Goal: Task Accomplishment & Management: Manage account settings

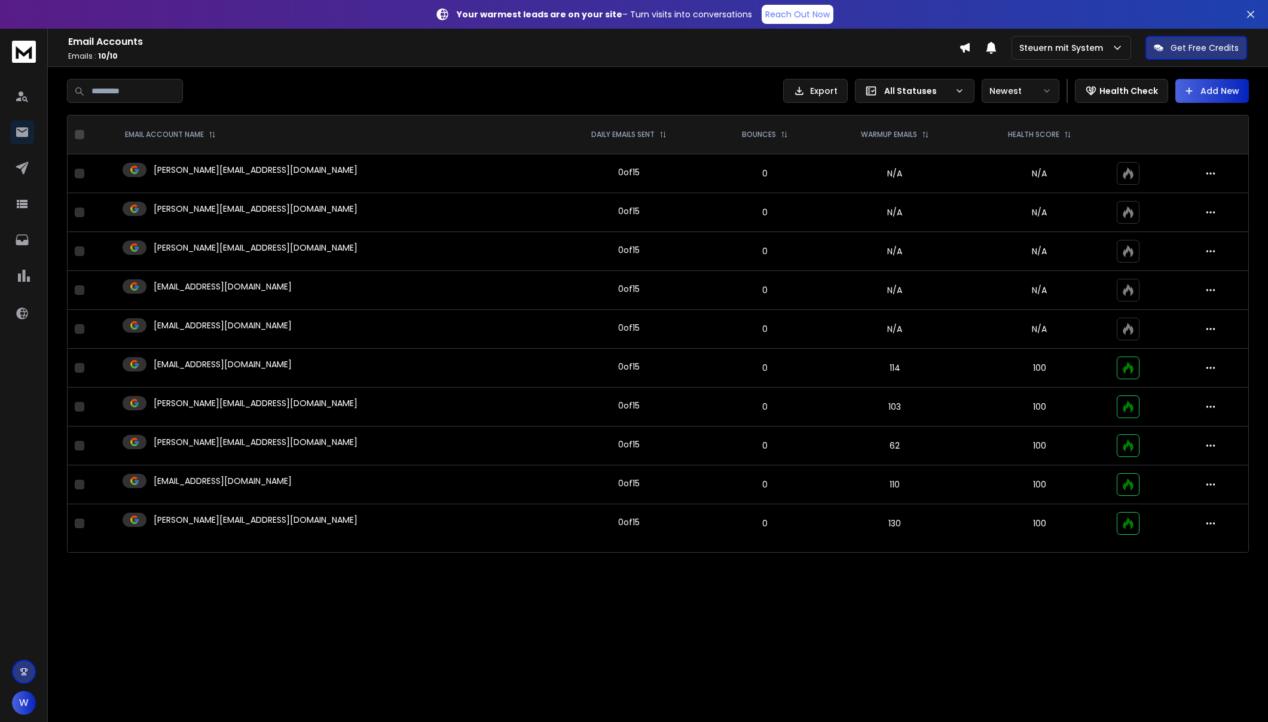
click at [1128, 330] on div at bounding box center [1128, 328] width 23 height 23
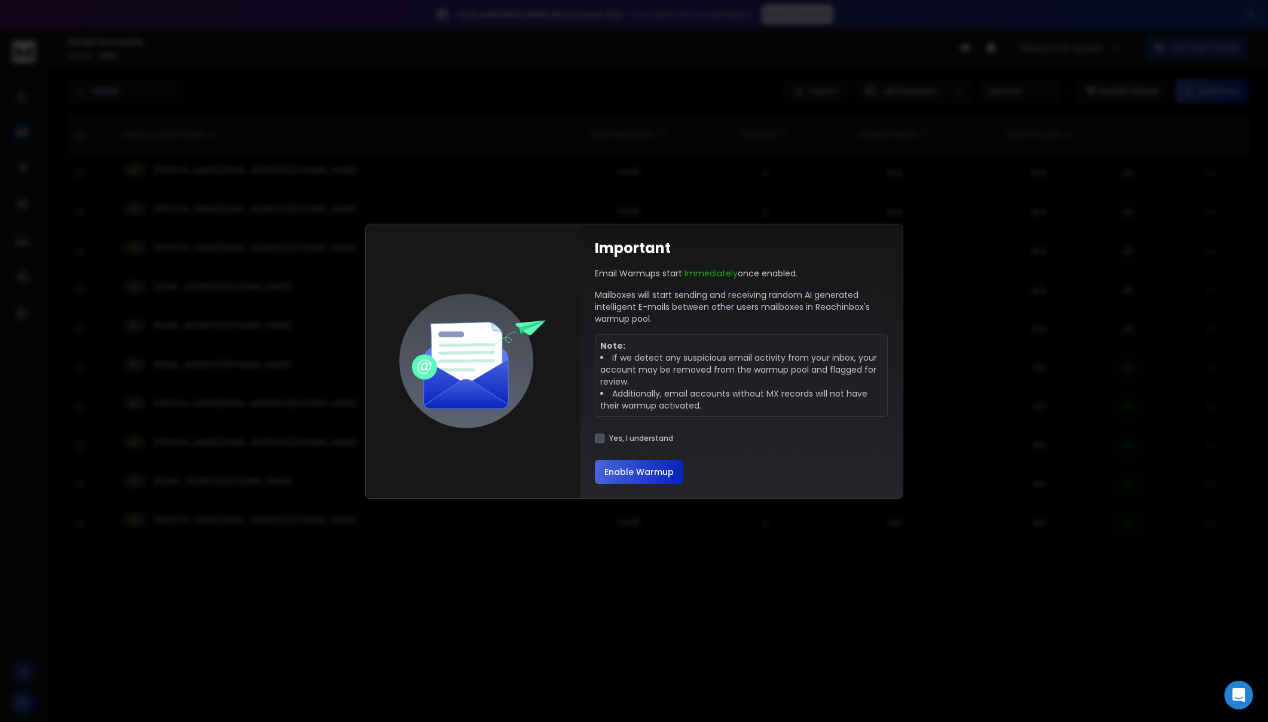
click at [606, 442] on div "Yes, I understand" at bounding box center [634, 438] width 78 height 10
click at [595, 440] on button "Yes, I understand" at bounding box center [600, 438] width 10 height 10
click at [624, 467] on button "Enable Warmup" at bounding box center [639, 472] width 88 height 24
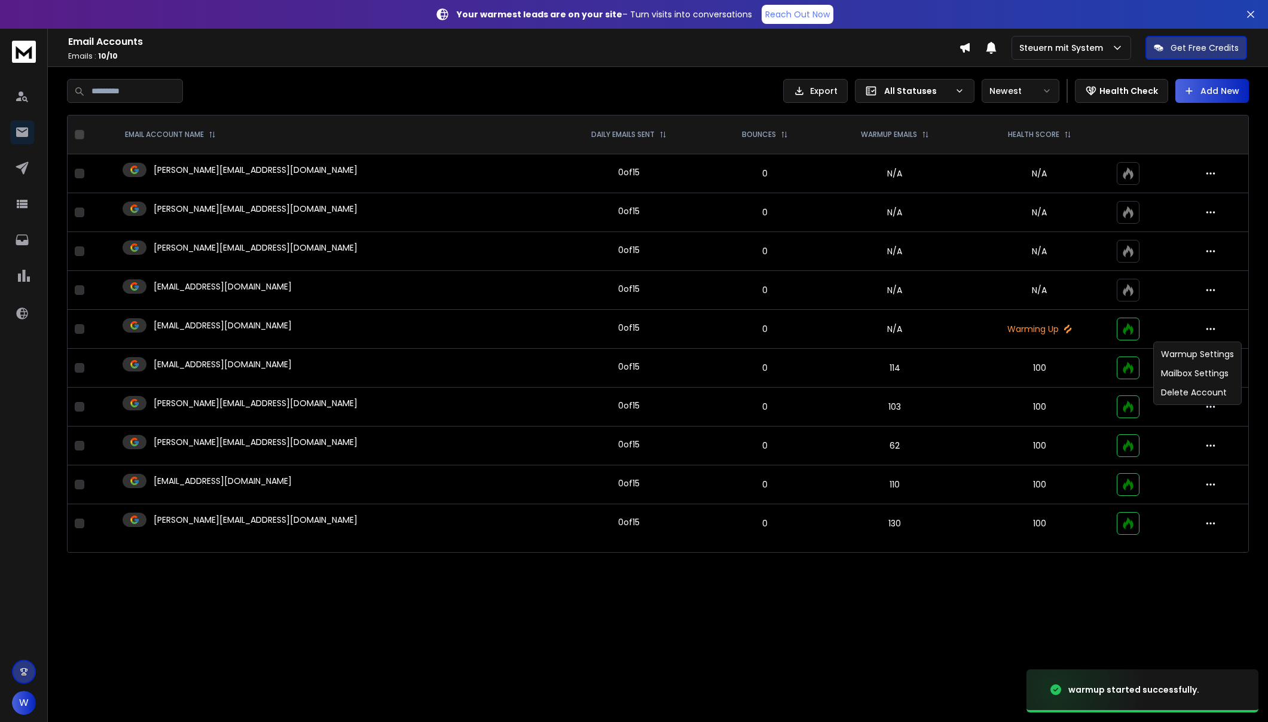
click at [1205, 326] on icon at bounding box center [1210, 328] width 11 height 11
click at [1197, 356] on div "Warmup Settings" at bounding box center [1197, 353] width 82 height 19
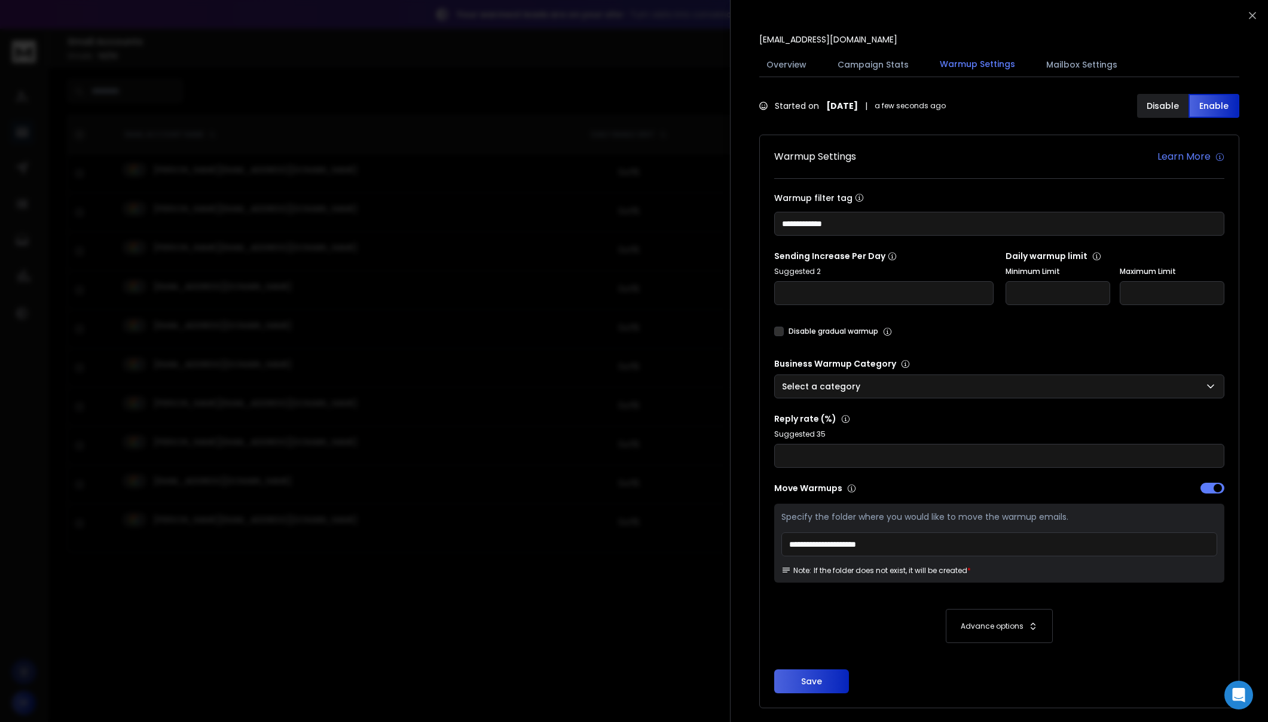
scroll to position [20, 0]
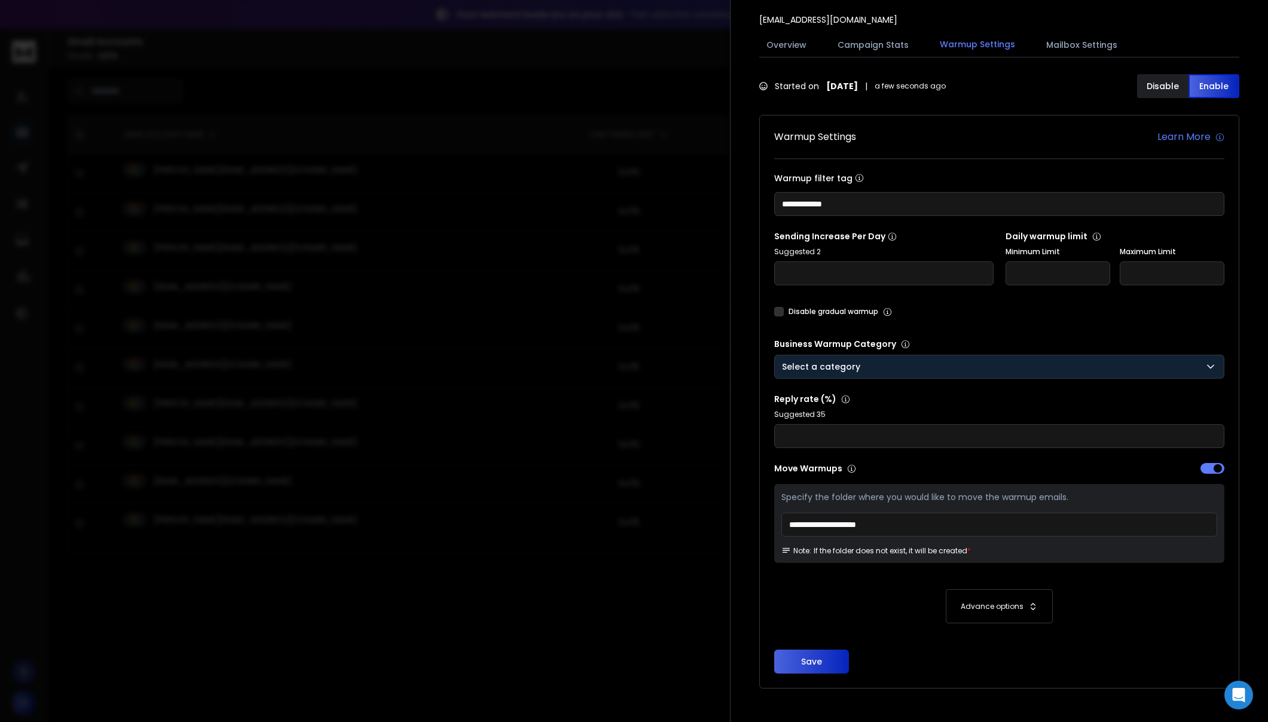
click at [855, 372] on p "Select a category" at bounding box center [823, 366] width 83 height 12
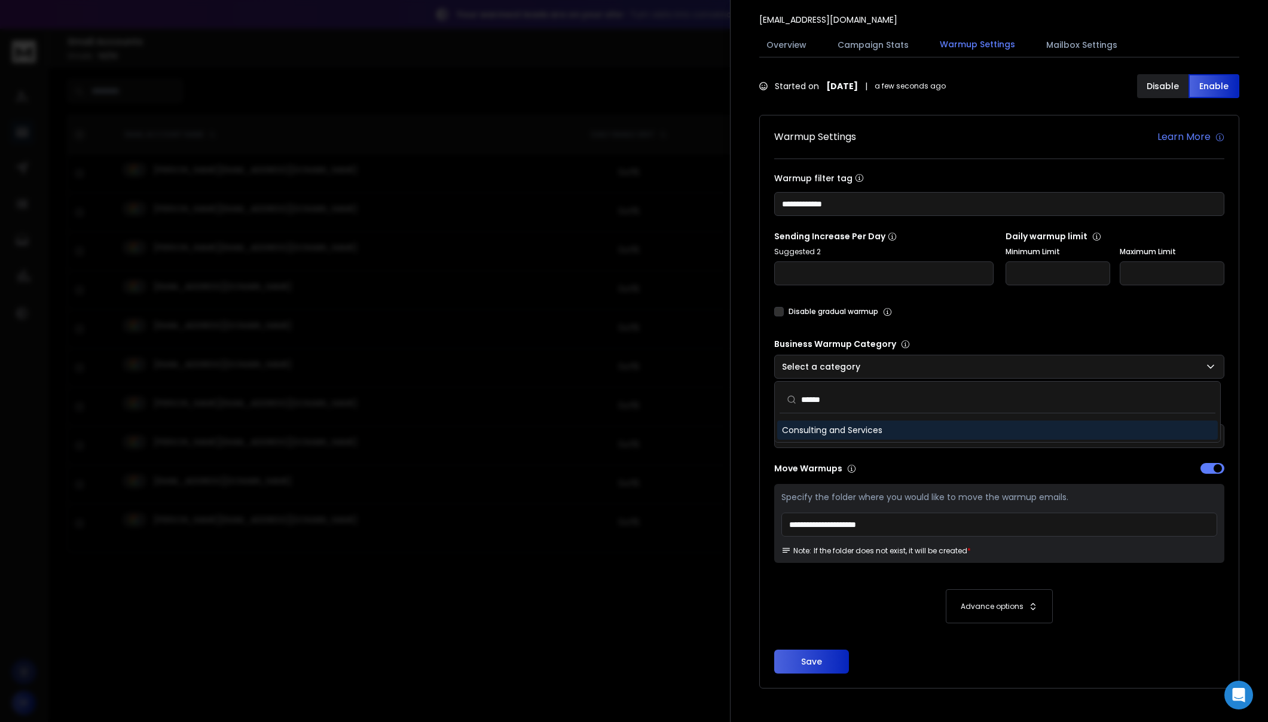
type input "******"
click at [835, 430] on span "Consulting and Services" at bounding box center [832, 430] width 100 height 12
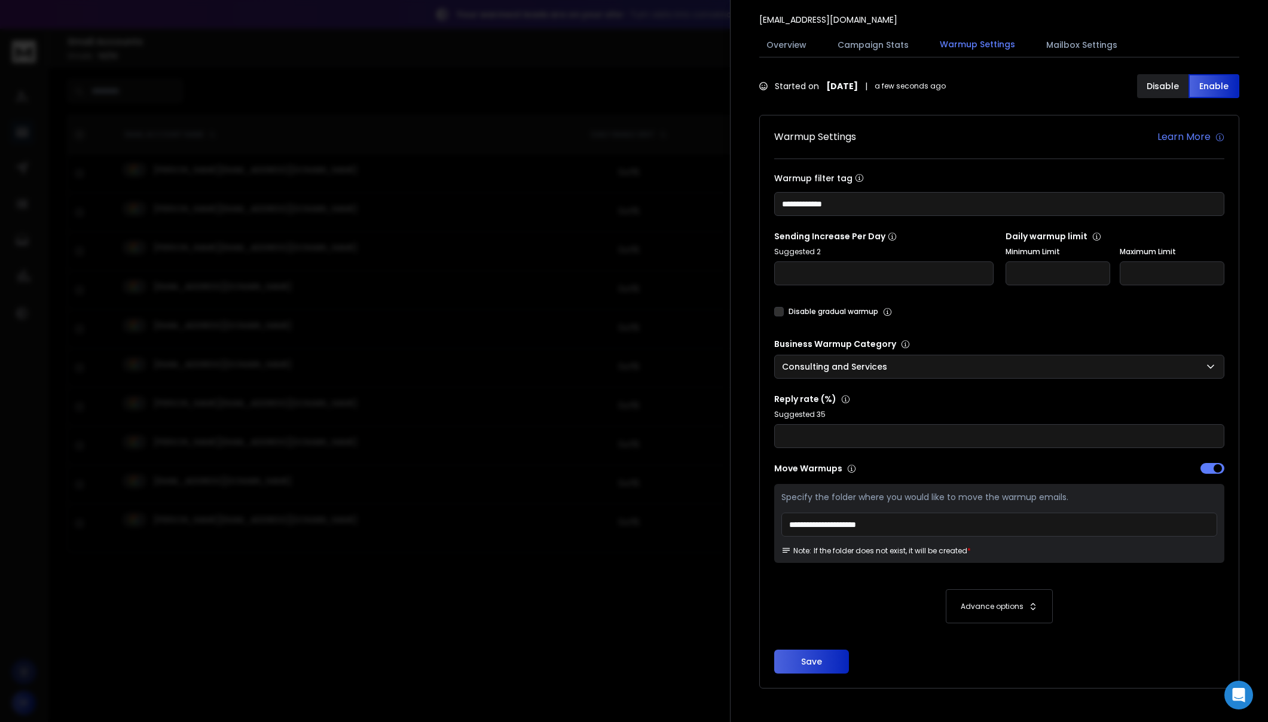
click at [974, 611] on div "Advance options" at bounding box center [999, 606] width 107 height 34
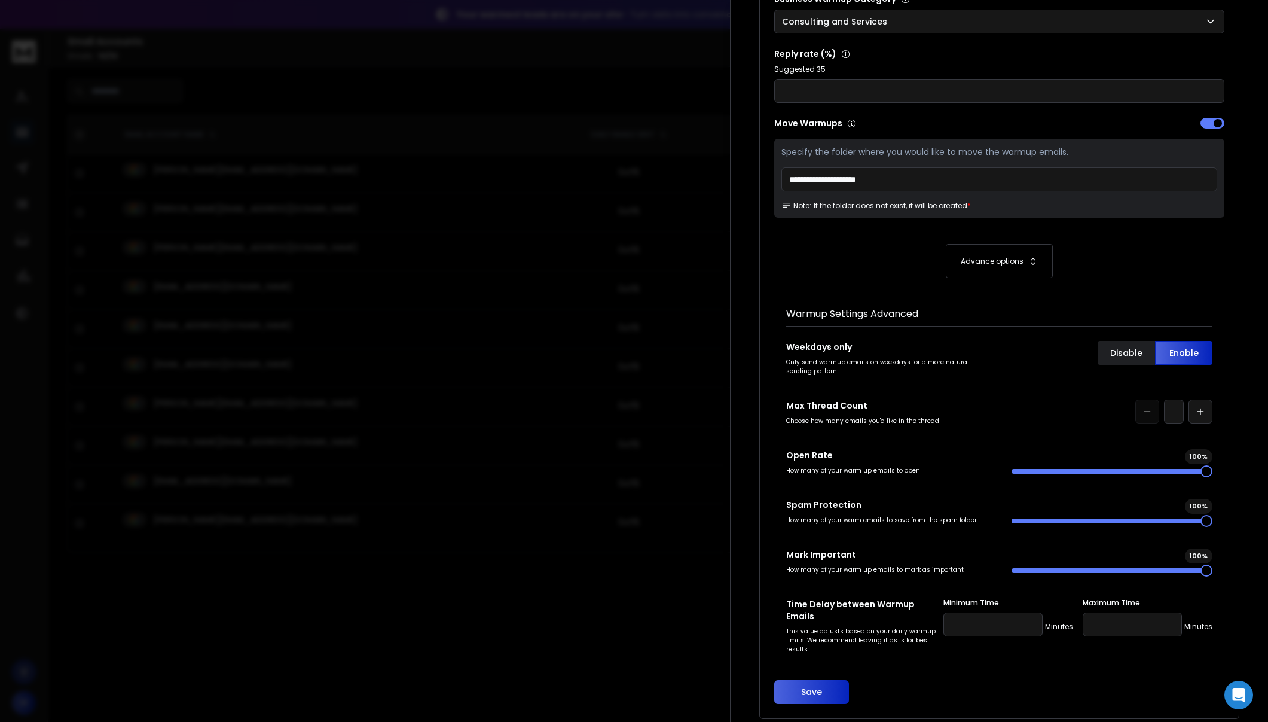
scroll to position [368, 0]
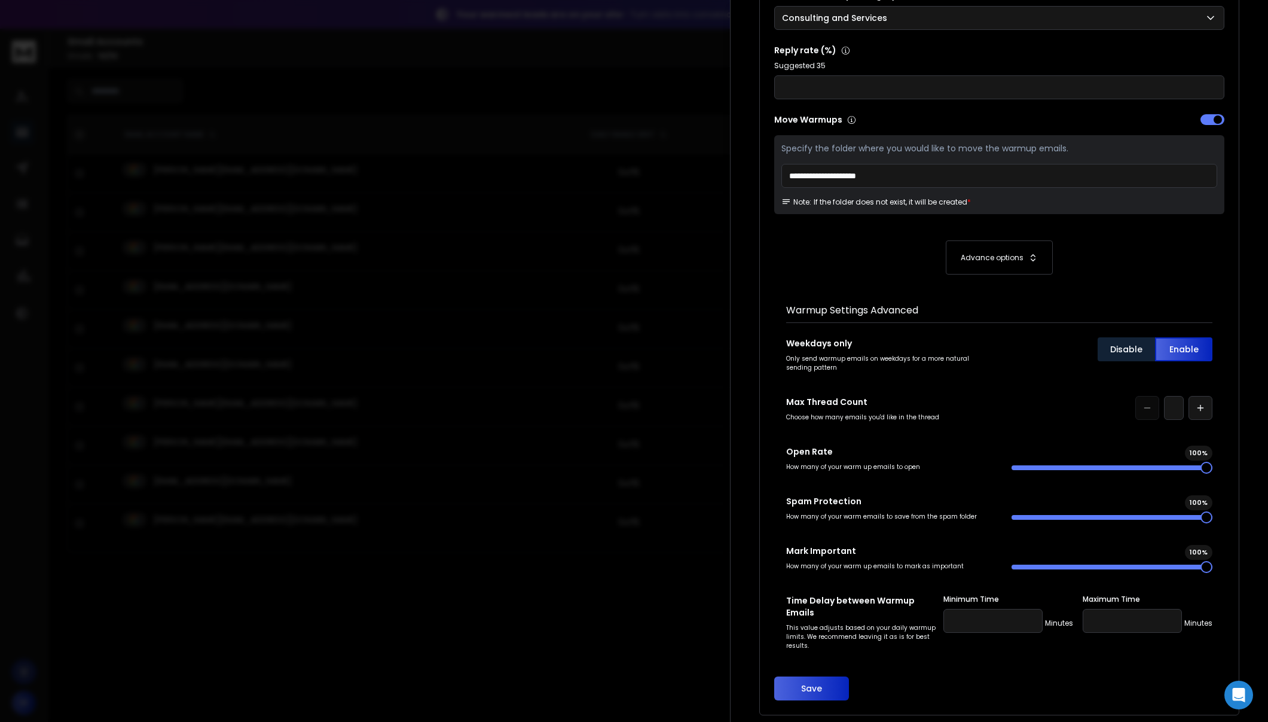
click at [1118, 353] on button "Disable" at bounding box center [1126, 349] width 57 height 24
click at [808, 689] on button "Save" at bounding box center [811, 688] width 75 height 24
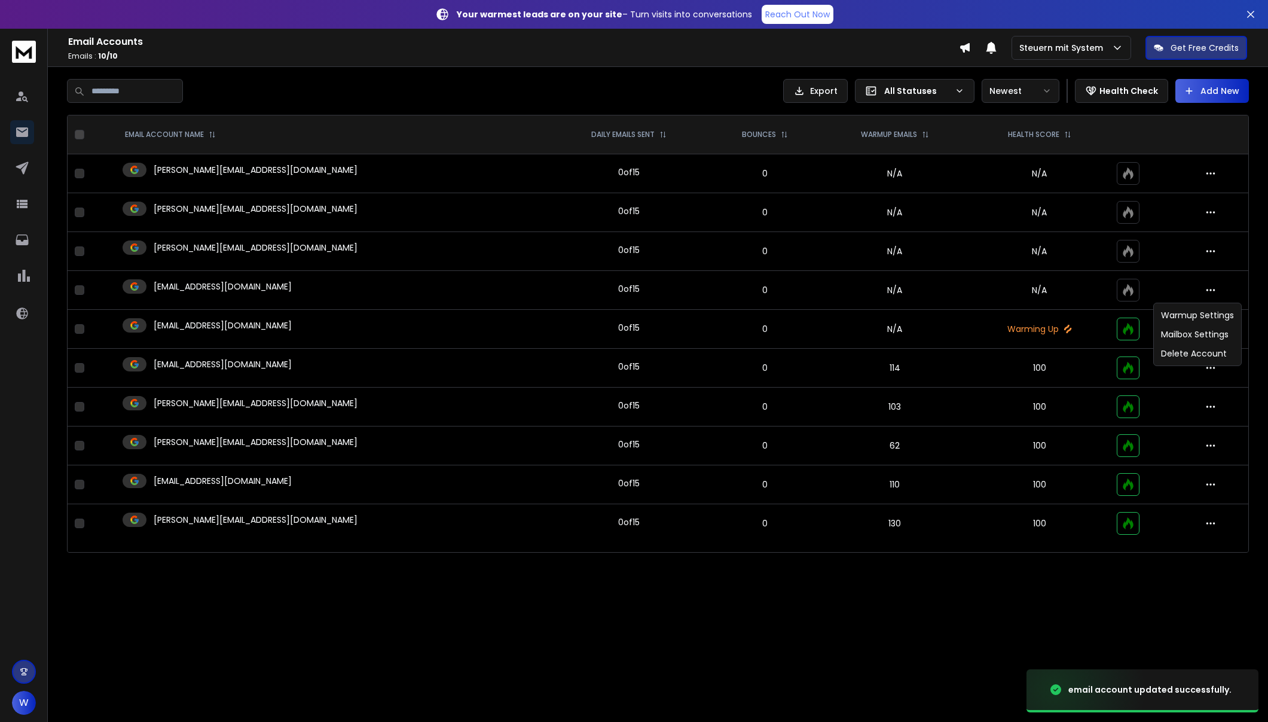
click at [1208, 282] on button at bounding box center [1210, 290] width 61 height 20
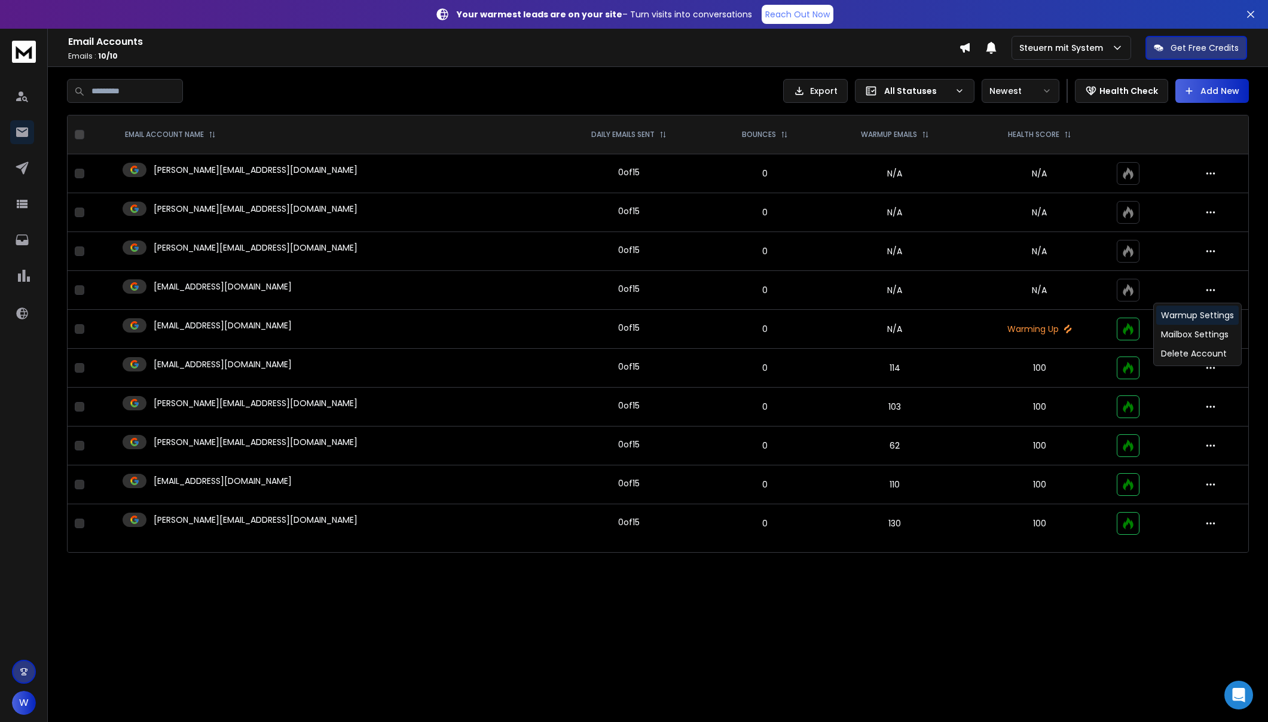
click at [1199, 313] on div "Warmup Settings" at bounding box center [1197, 314] width 82 height 19
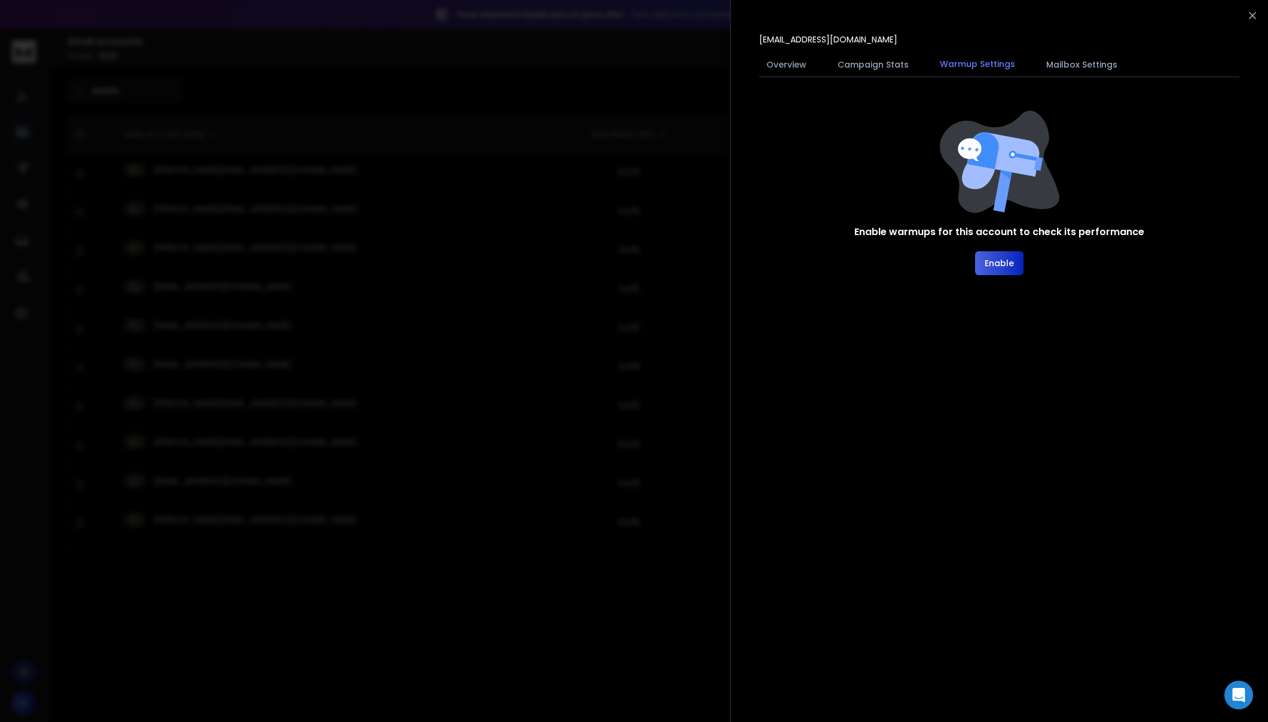
click at [1007, 267] on button "Enable" at bounding box center [999, 263] width 48 height 24
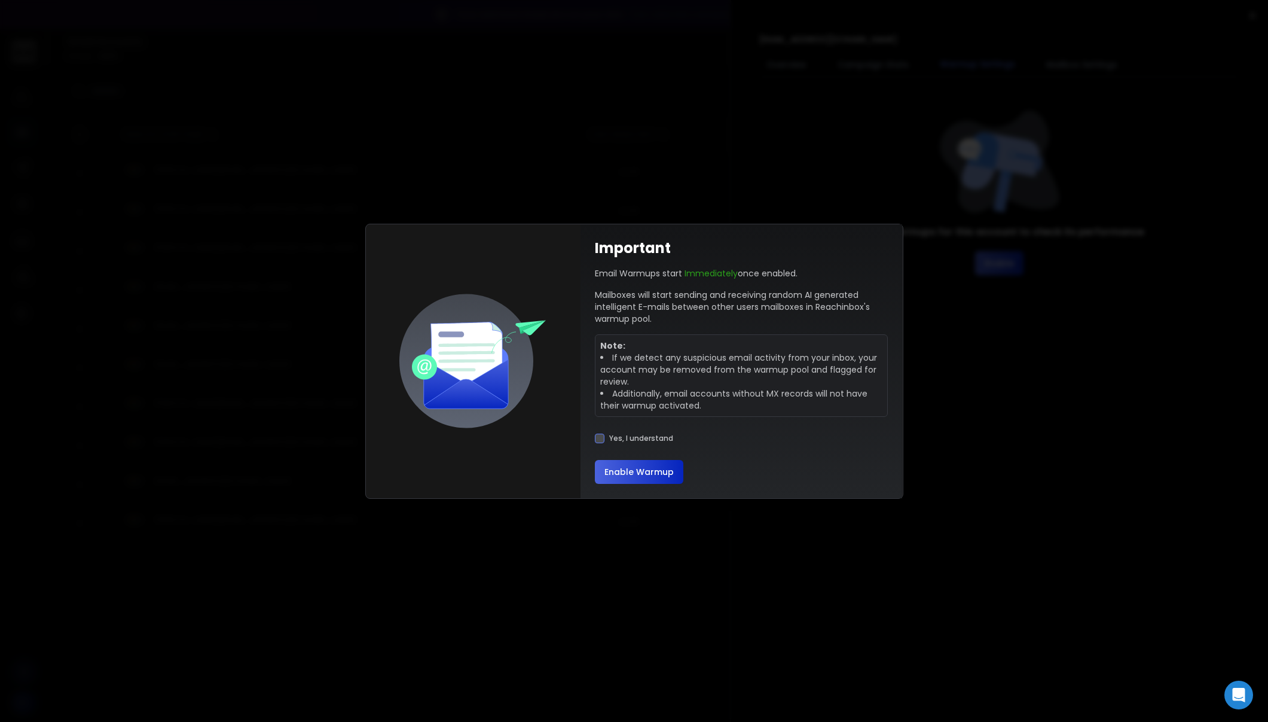
click at [618, 439] on label "Yes, I understand" at bounding box center [641, 438] width 64 height 10
click at [603, 441] on button "Yes, I understand" at bounding box center [600, 438] width 10 height 10
click at [614, 475] on button "Enable Warmup" at bounding box center [639, 472] width 88 height 24
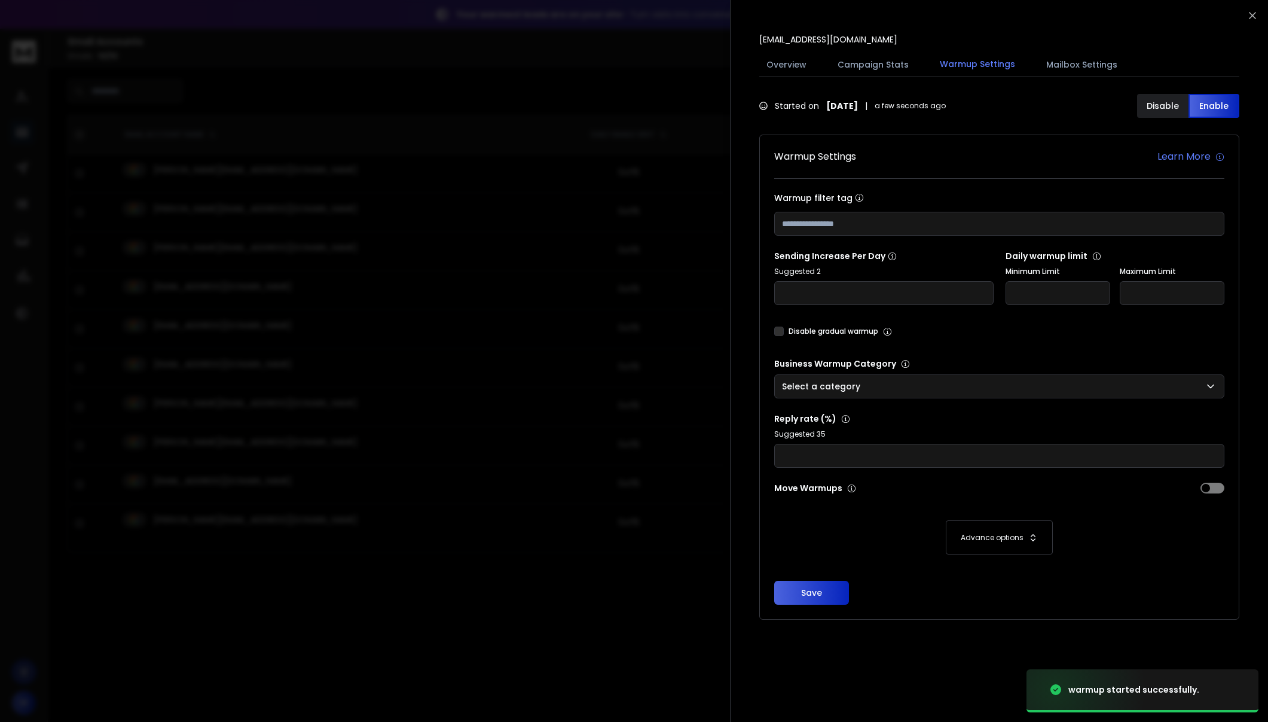
type input "**********"
type input "*"
type input "**"
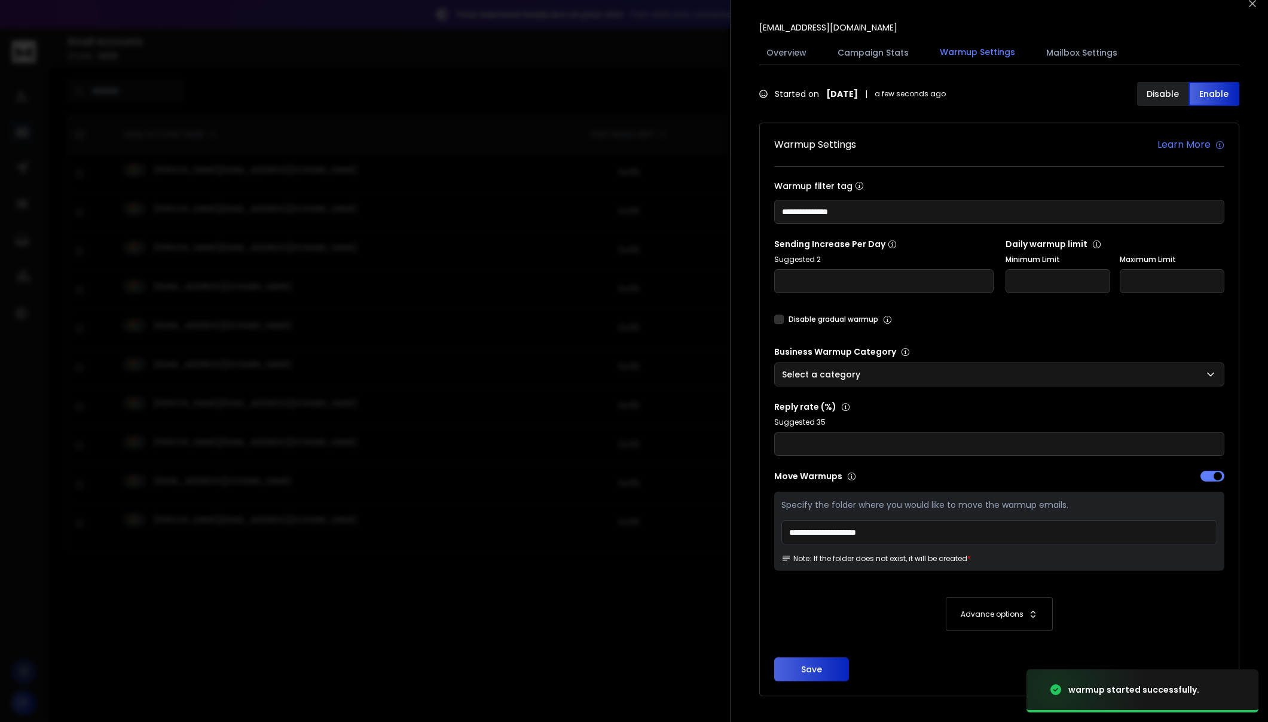
scroll to position [20, 0]
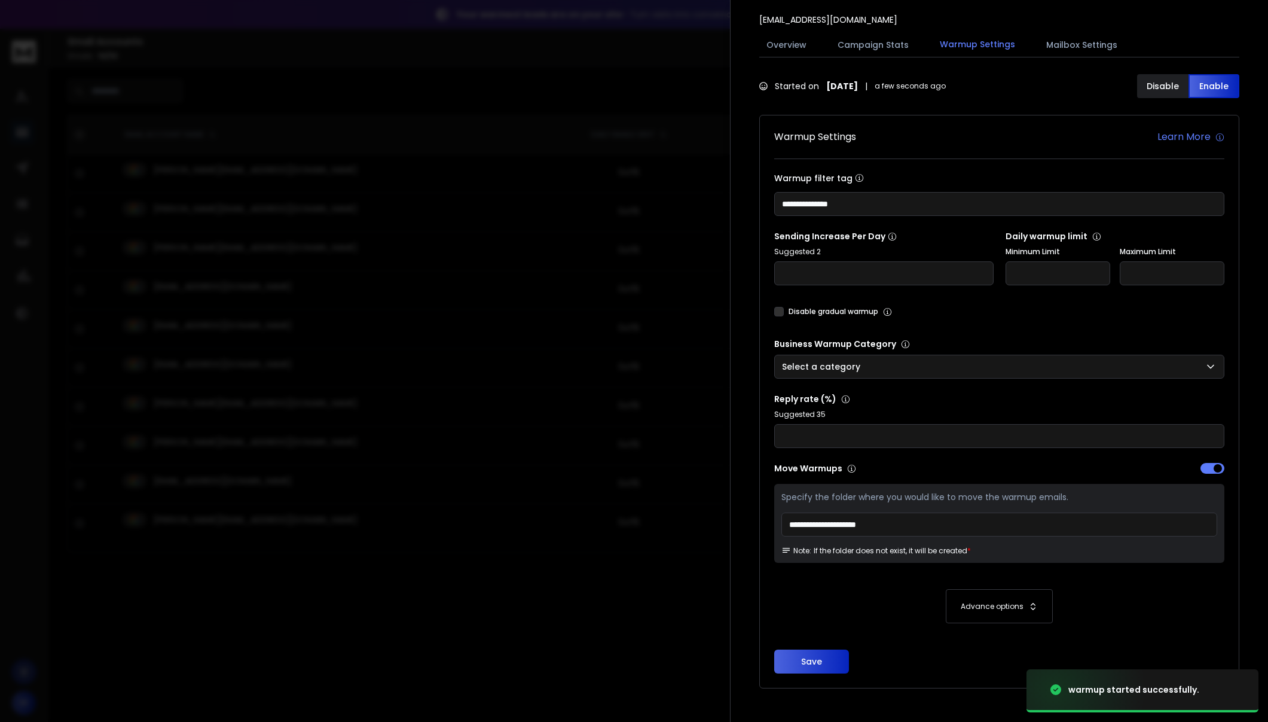
click at [891, 524] on input "**********" at bounding box center [999, 524] width 436 height 24
click at [997, 602] on p "Advance options" at bounding box center [992, 606] width 63 height 10
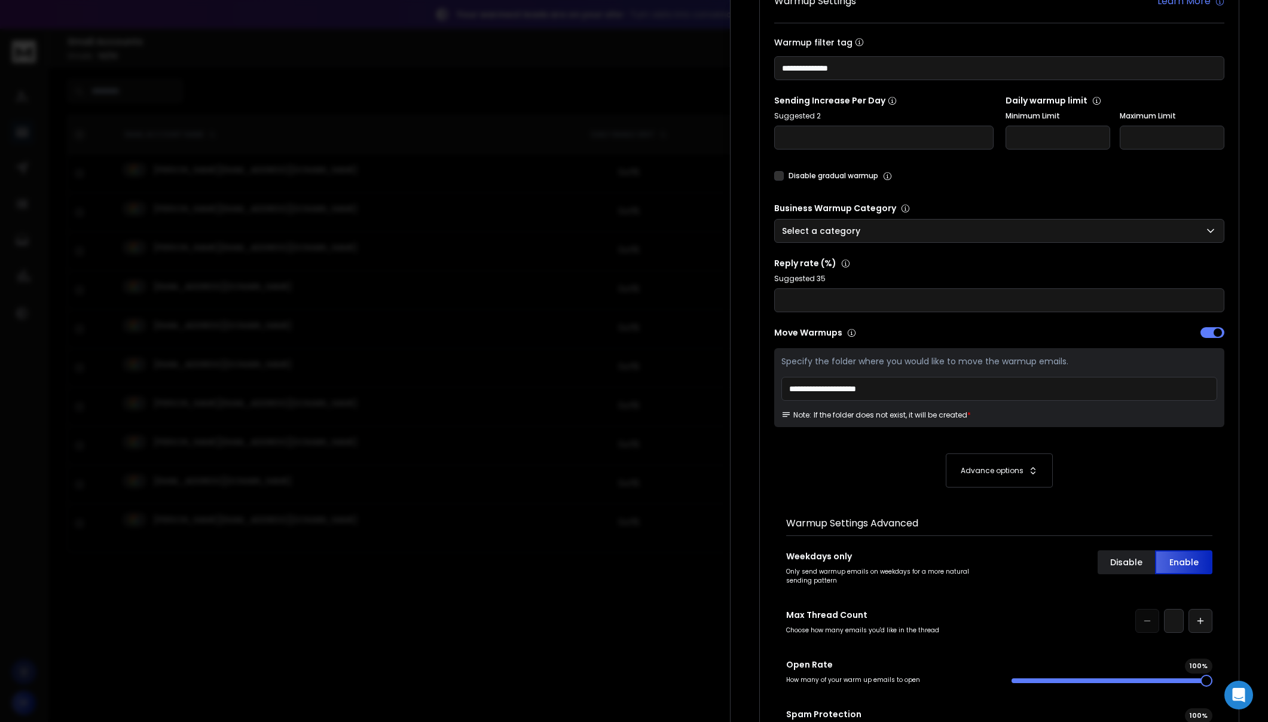
scroll to position [188, 0]
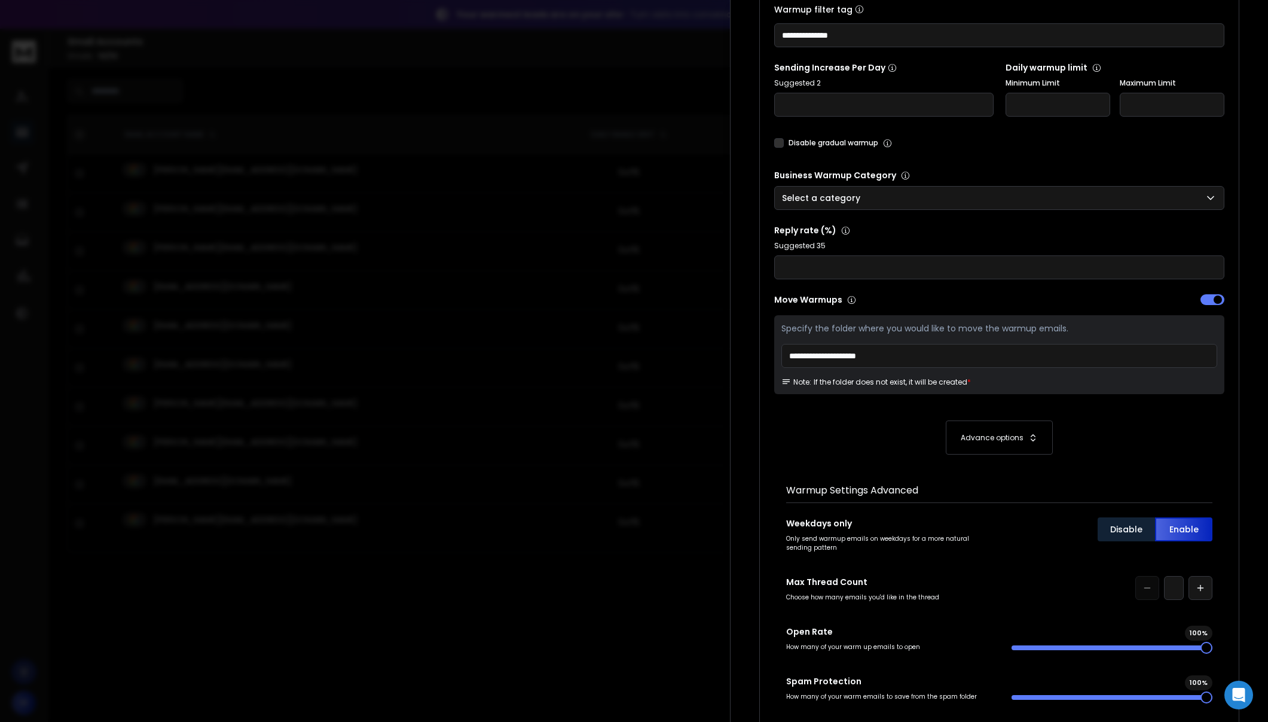
click at [1123, 518] on button "Disable" at bounding box center [1126, 529] width 57 height 24
click at [1122, 530] on button "Disable" at bounding box center [1126, 529] width 57 height 24
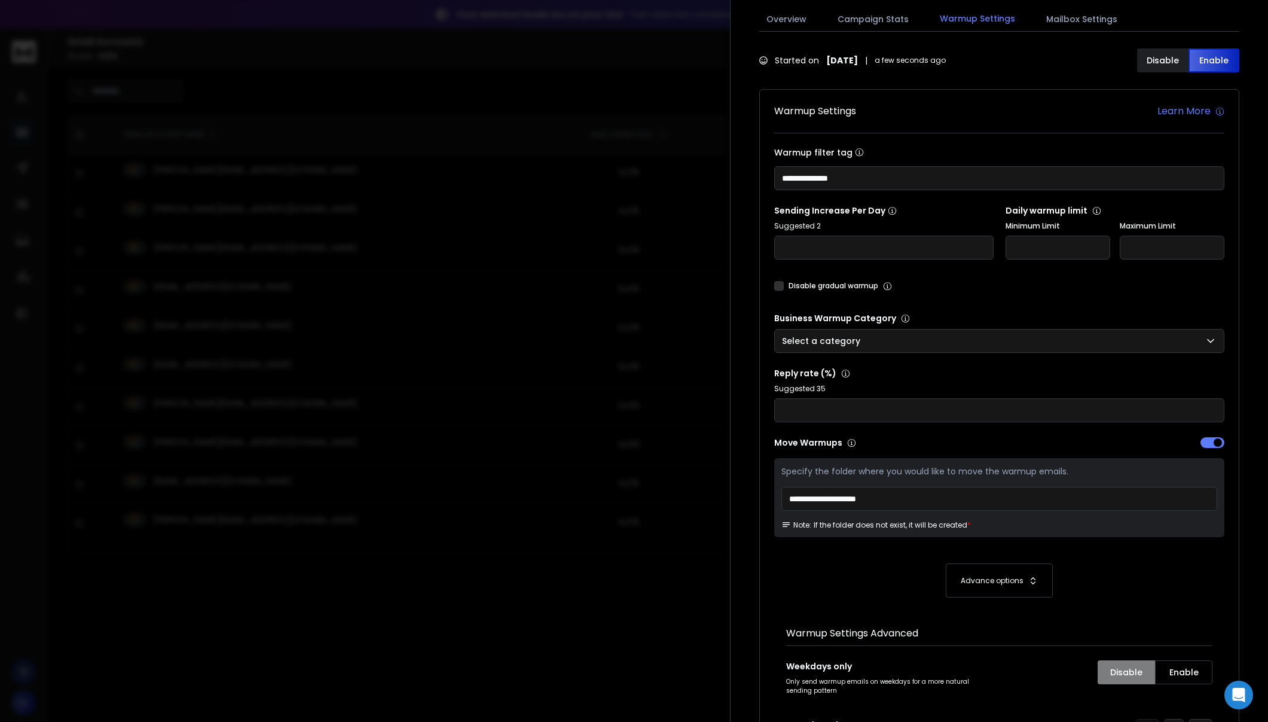
scroll to position [0, 0]
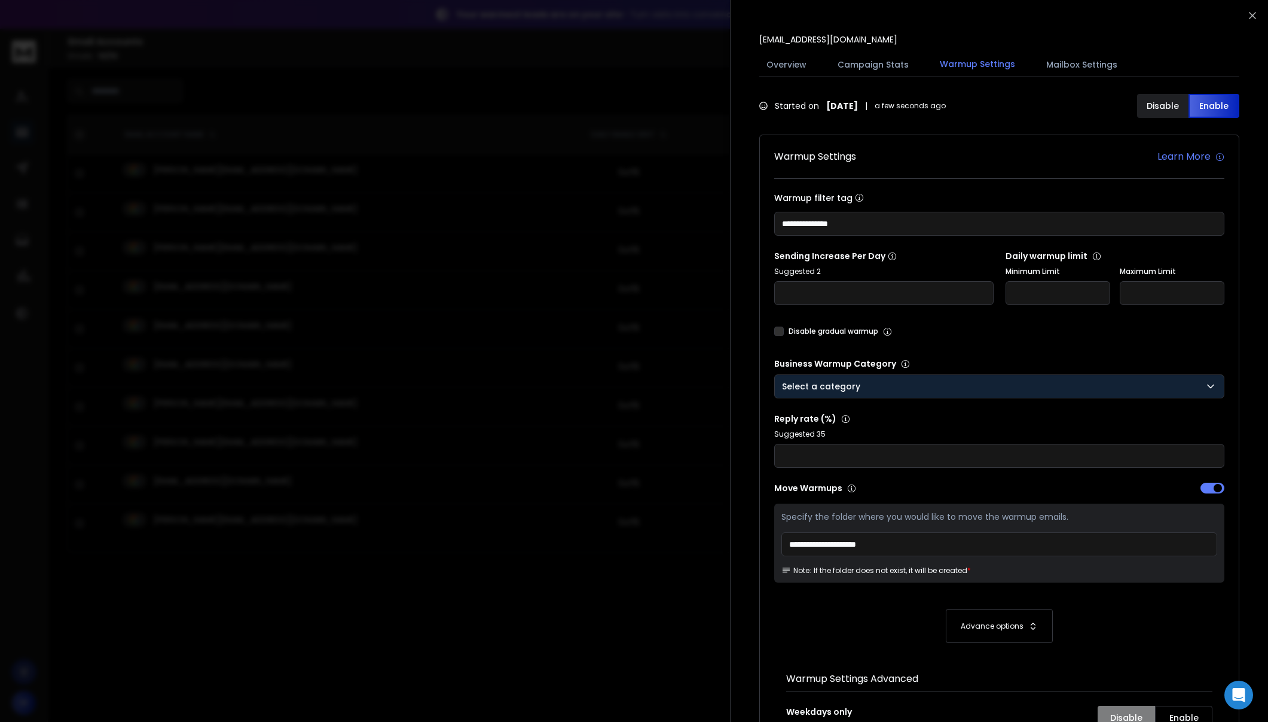
click at [876, 389] on div "Select a category" at bounding box center [999, 386] width 435 height 12
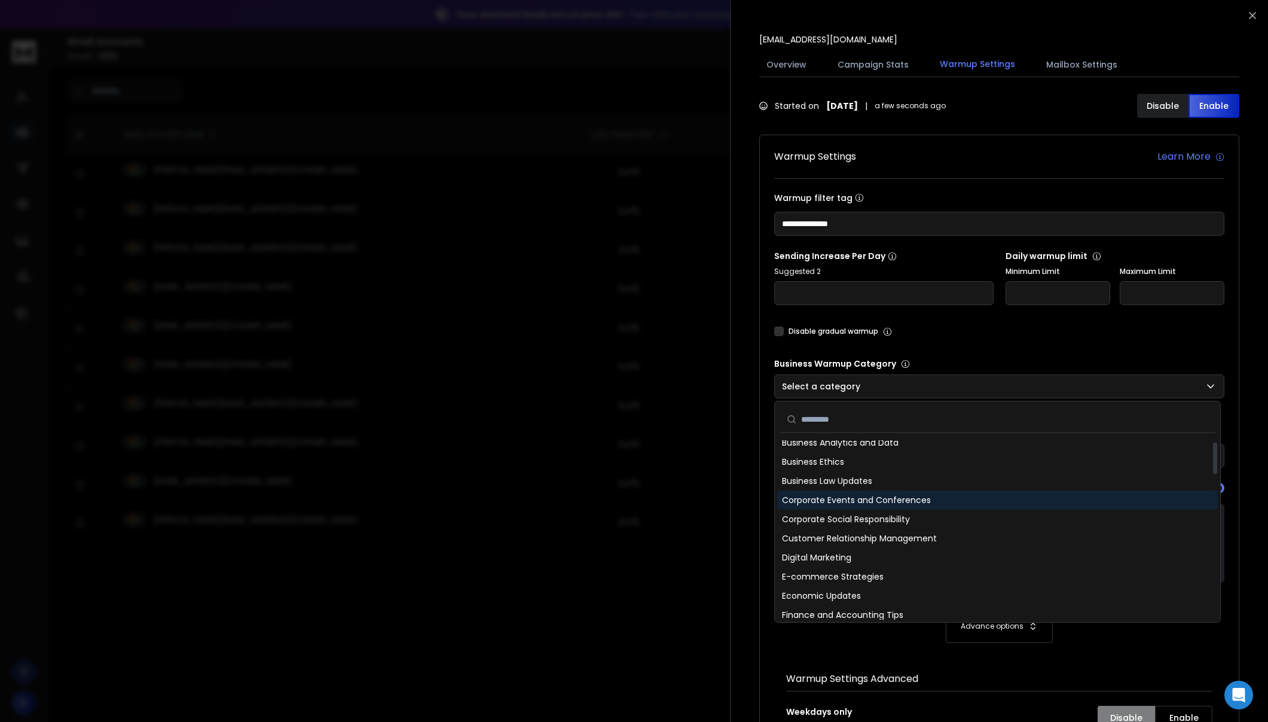
scroll to position [9, 0]
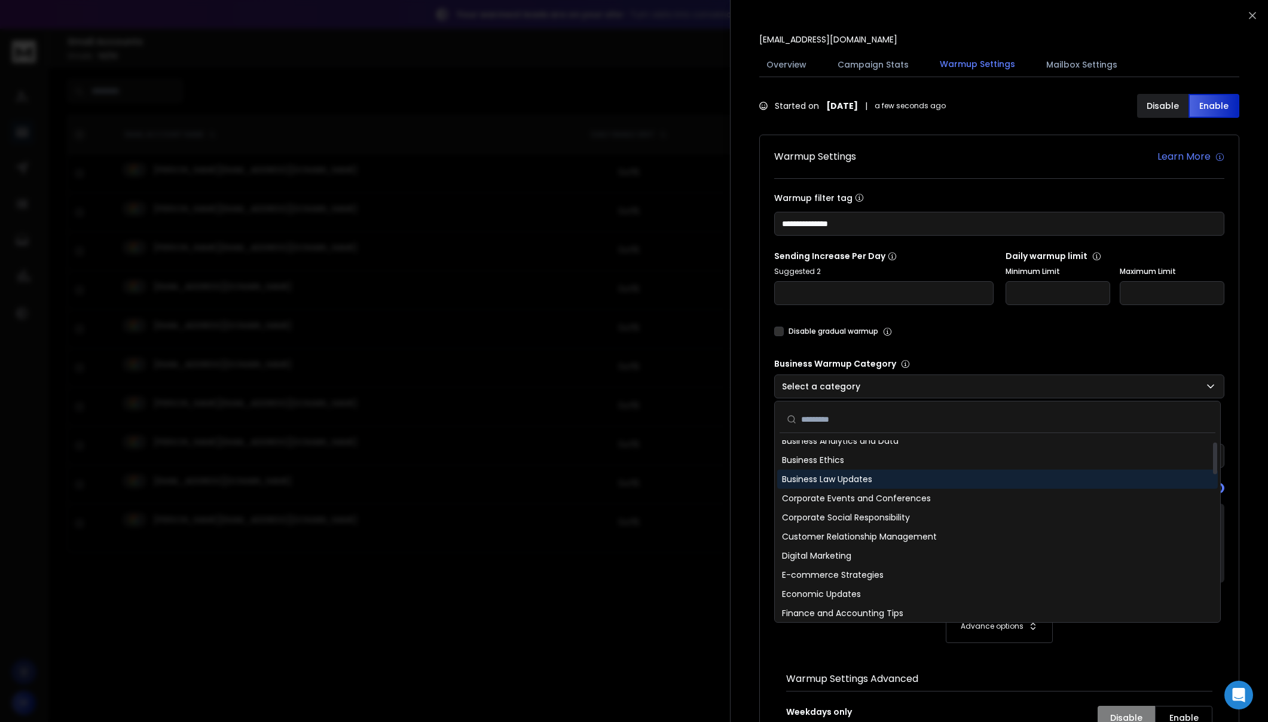
click at [855, 479] on span "Business Law Updates" at bounding box center [827, 479] width 90 height 12
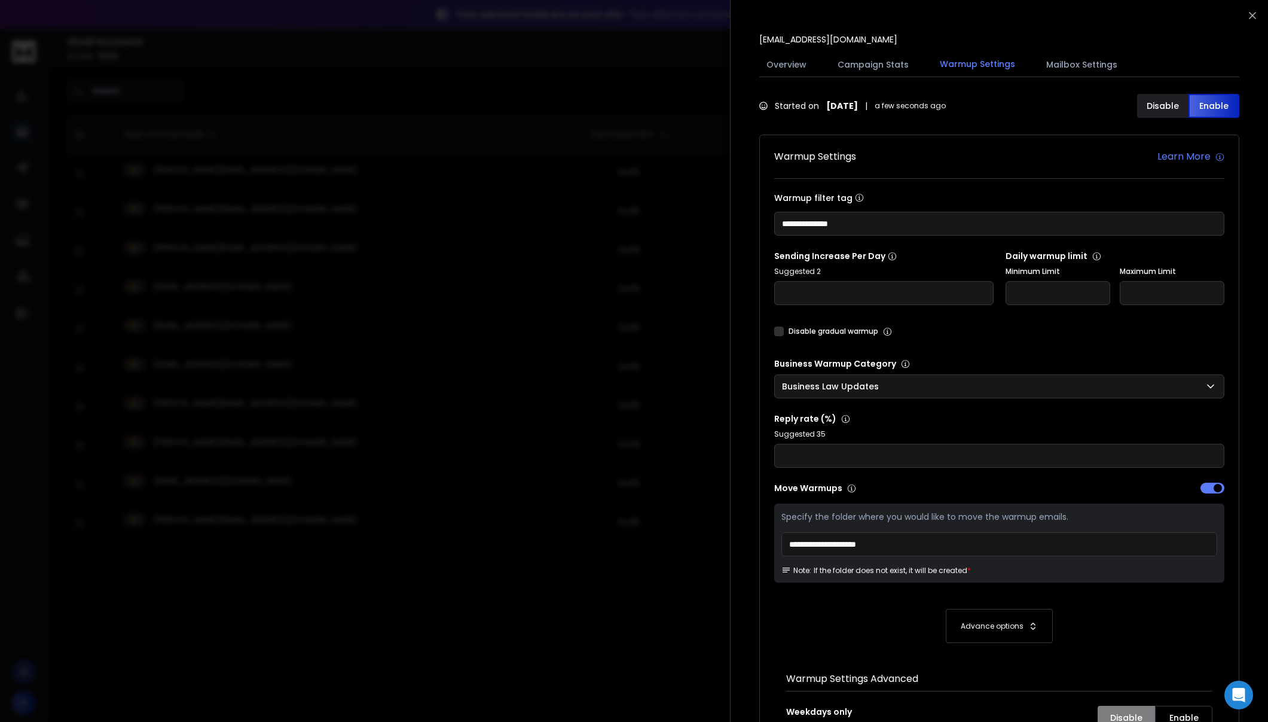
scroll to position [395, 0]
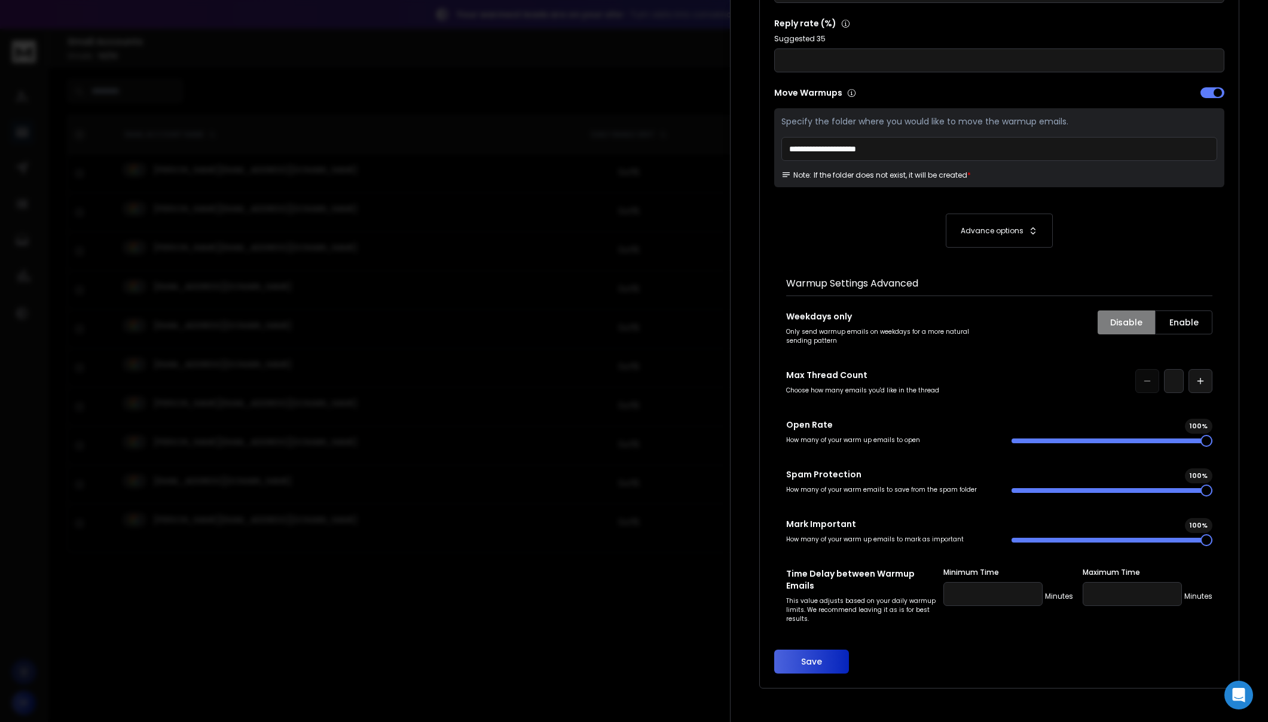
click at [816, 656] on button "Save" at bounding box center [811, 661] width 75 height 24
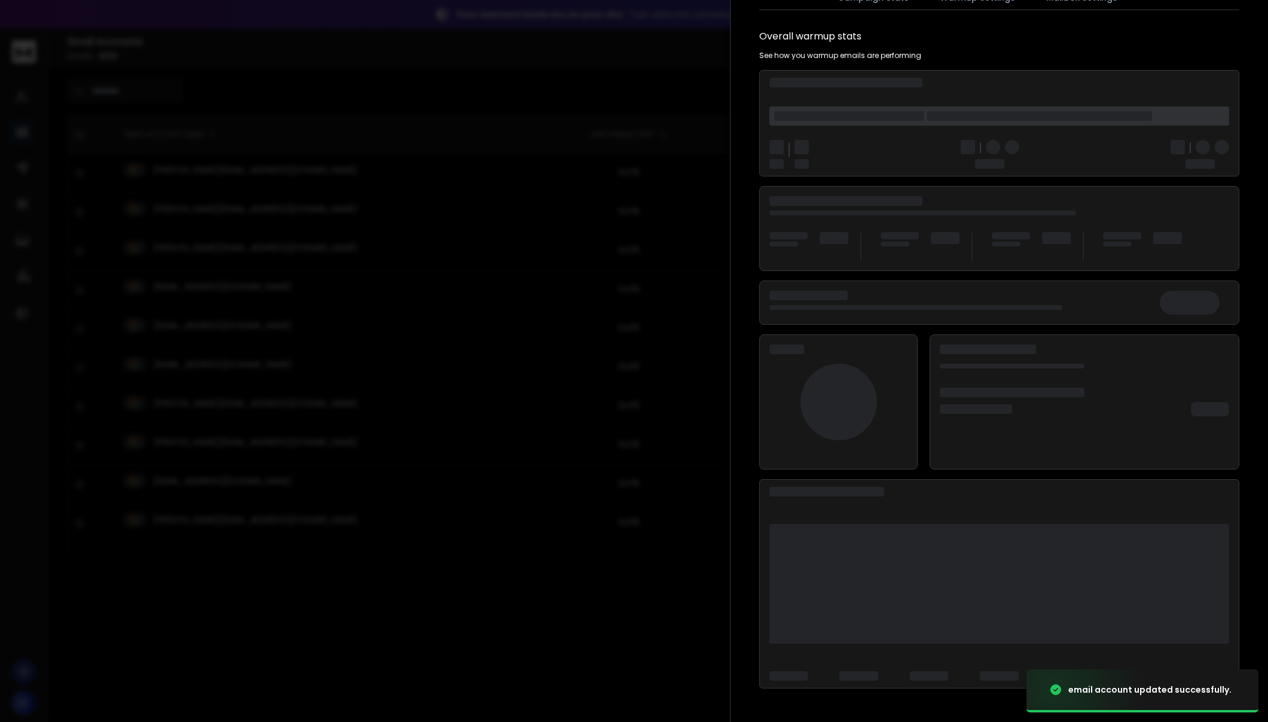
scroll to position [0, 0]
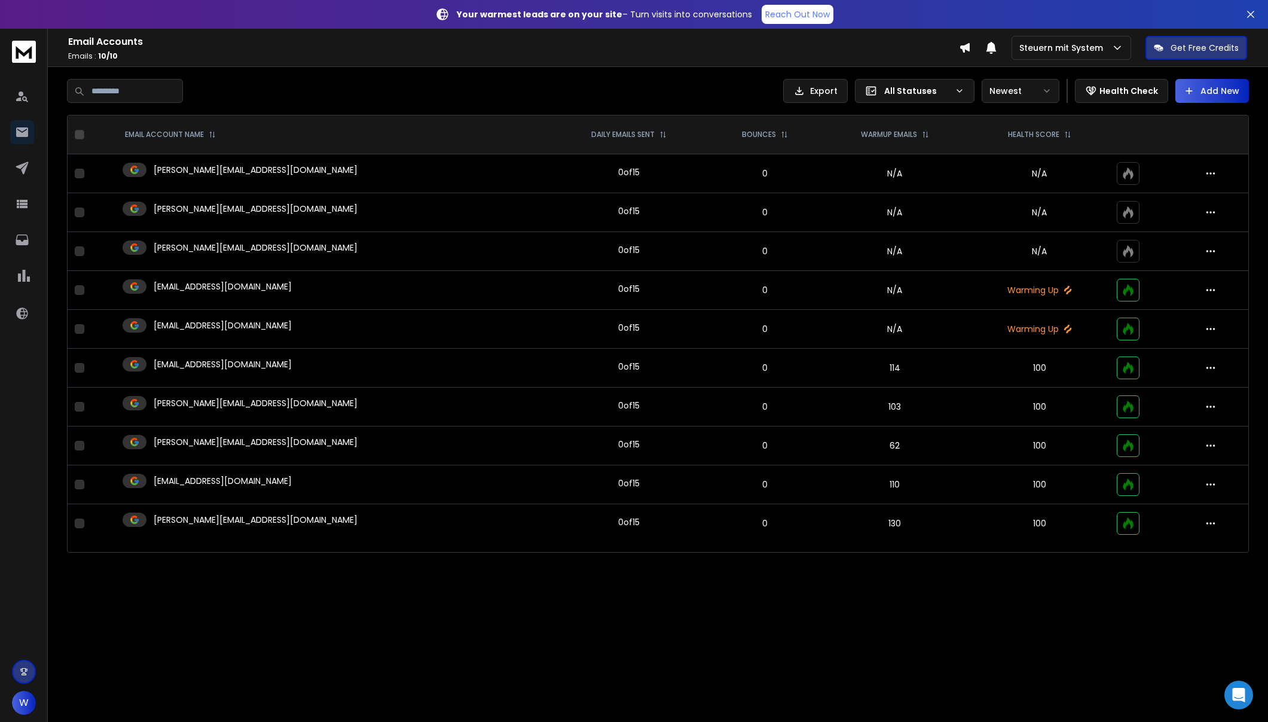
click at [1209, 251] on icon at bounding box center [1210, 251] width 9 height 2
click at [1191, 274] on div "Warmup Settings" at bounding box center [1197, 276] width 82 height 19
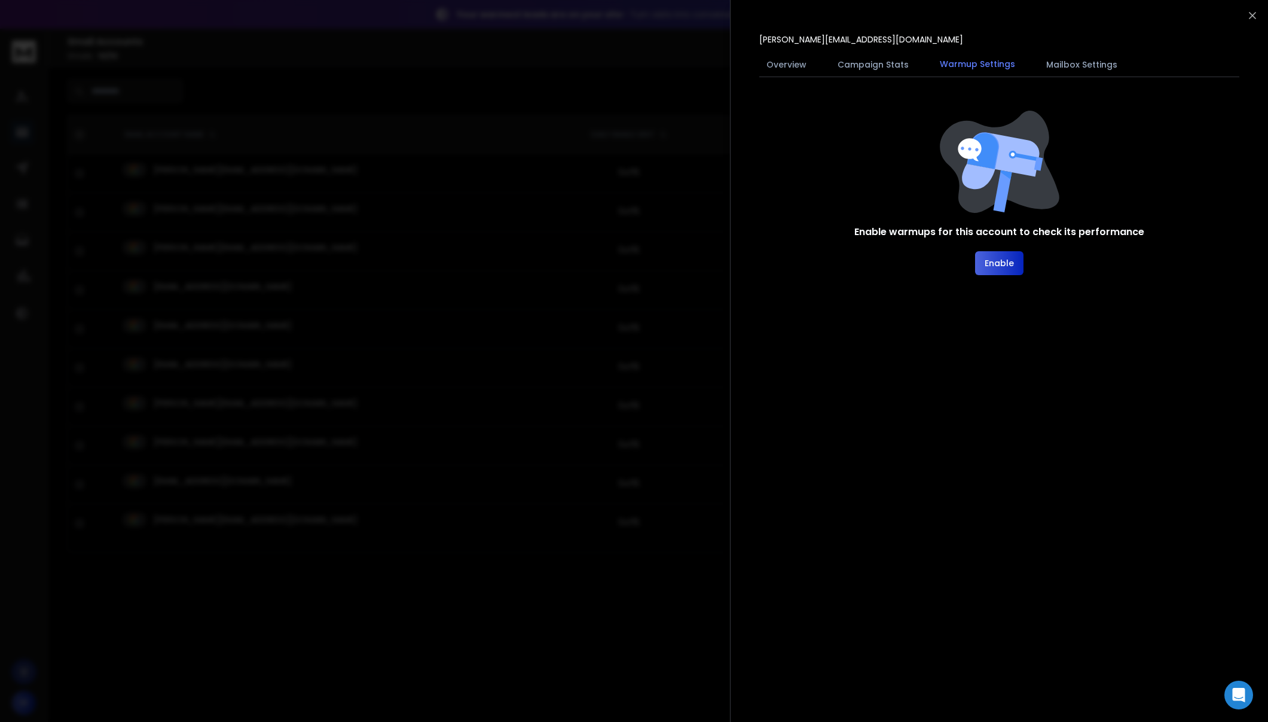
click at [1004, 258] on button "Enable" at bounding box center [999, 263] width 48 height 24
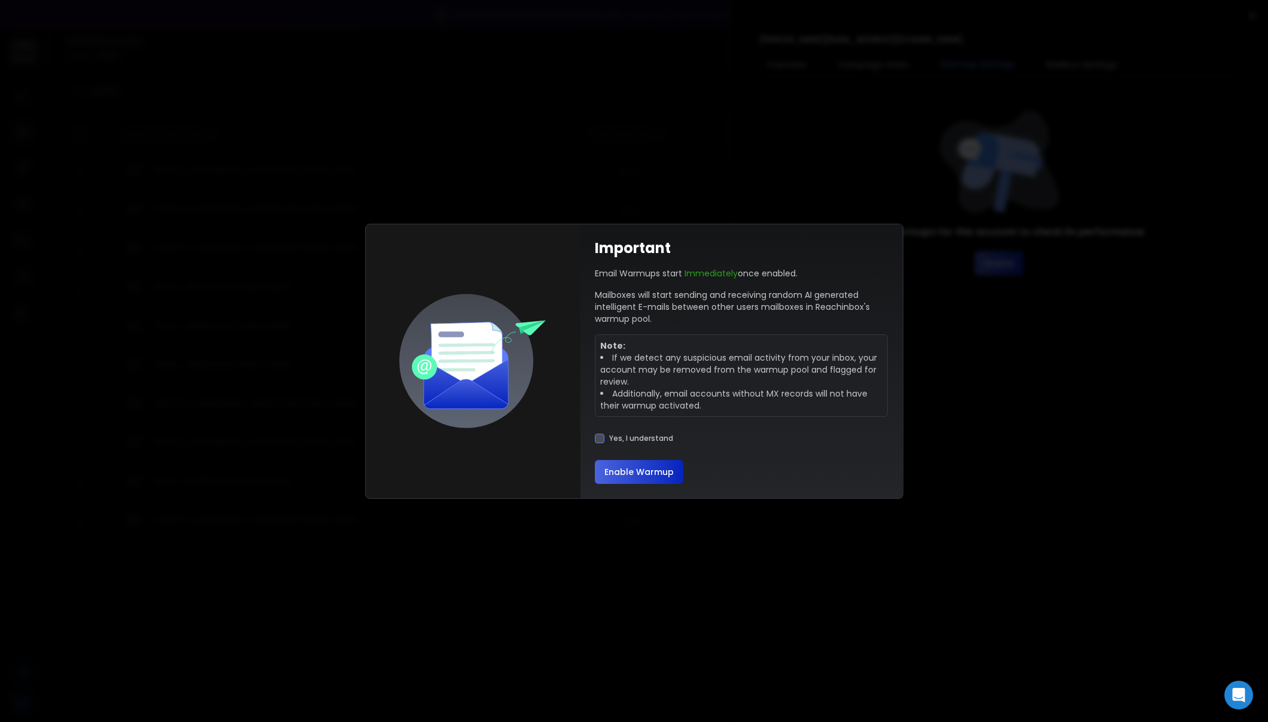
click at [603, 436] on button "Yes, I understand" at bounding box center [600, 438] width 10 height 10
click at [619, 475] on button "Enable Warmup" at bounding box center [639, 472] width 88 height 24
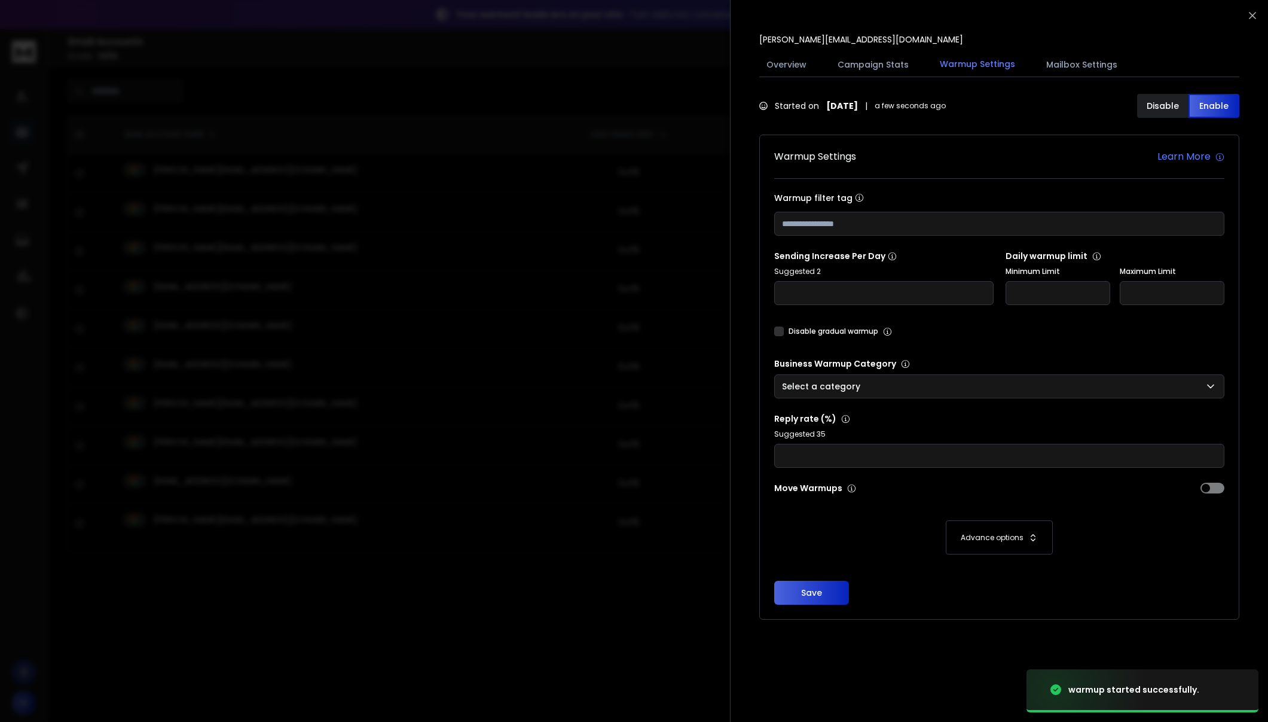
type input "**********"
type input "*"
type input "**"
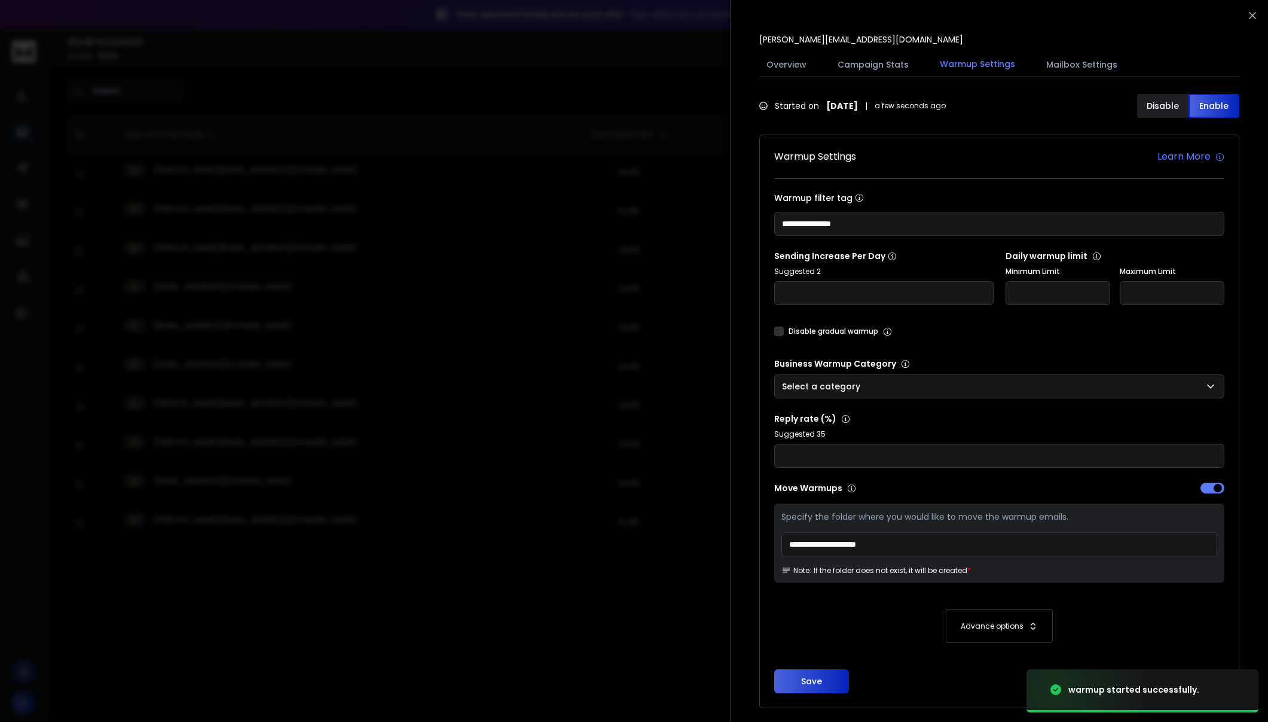
scroll to position [20, 0]
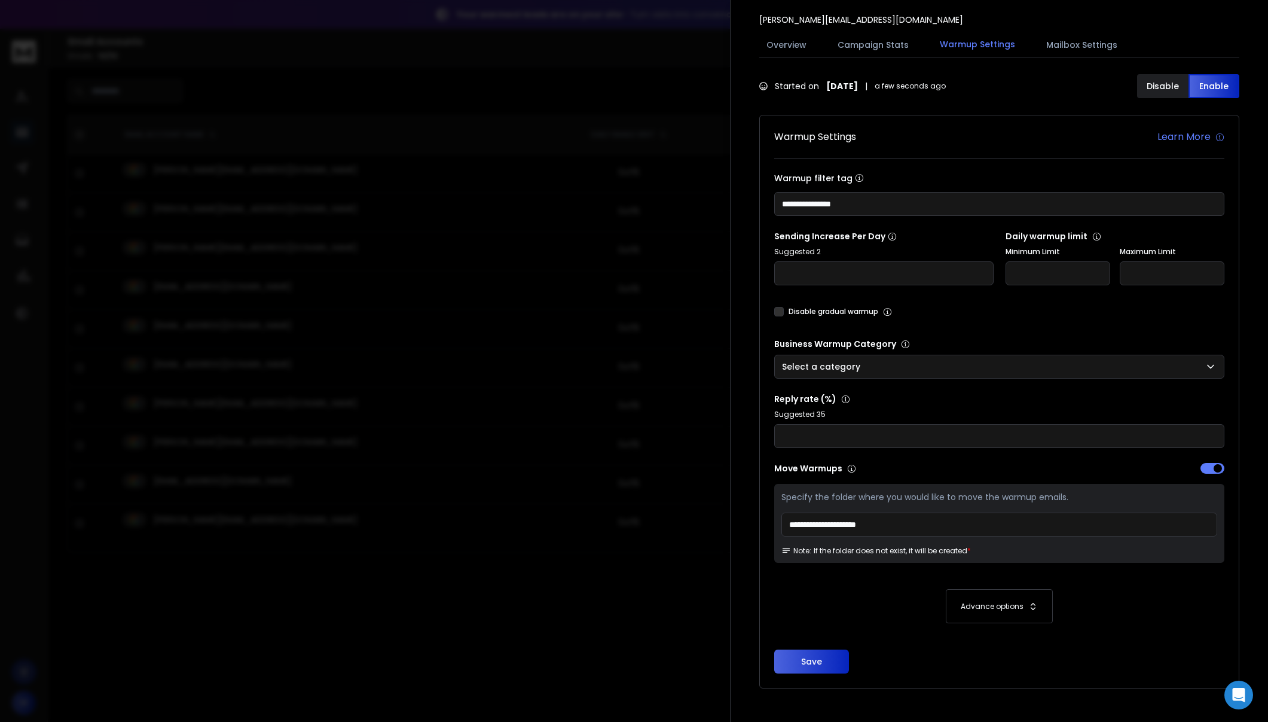
click at [1001, 618] on div "Advance options" at bounding box center [999, 606] width 107 height 34
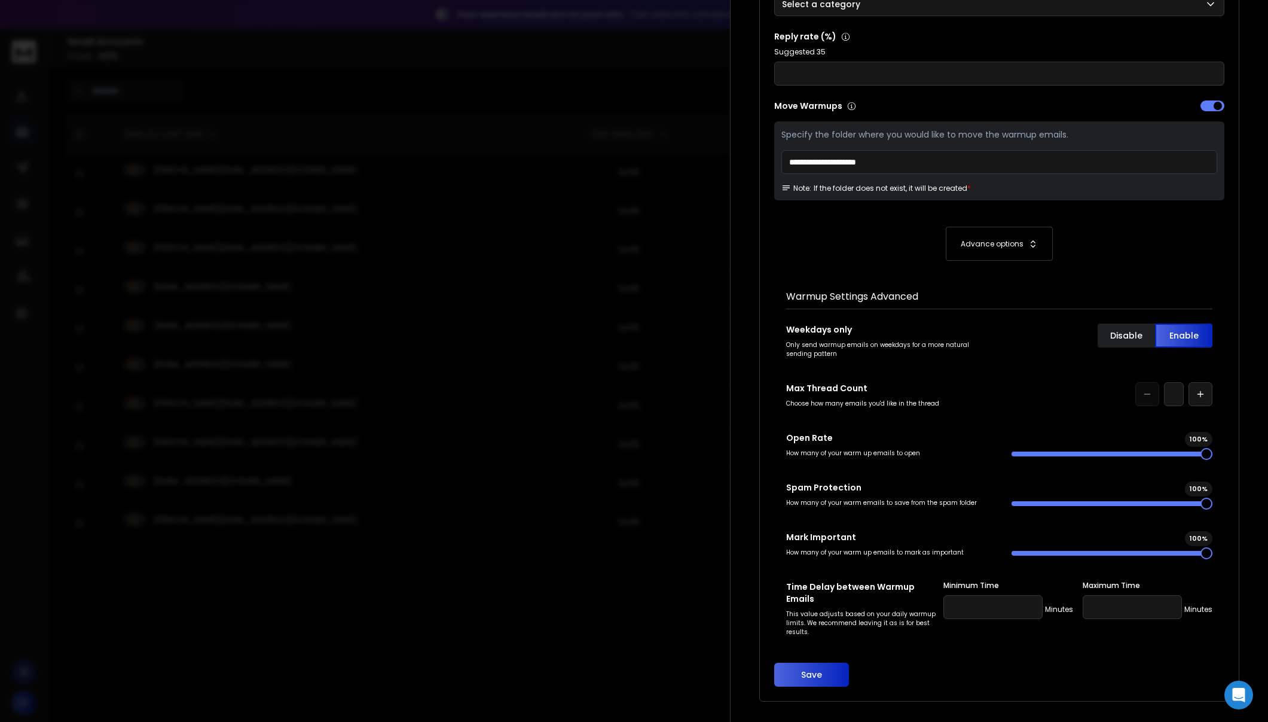
scroll to position [386, 0]
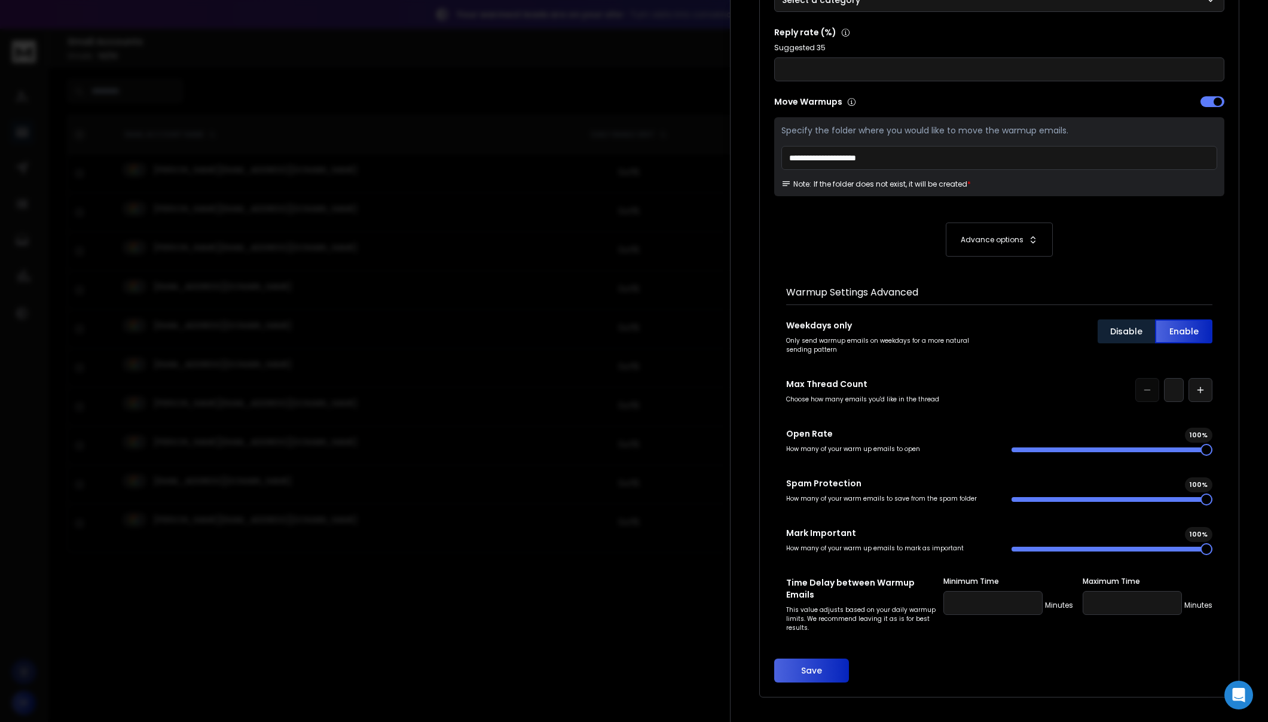
click at [1118, 333] on button "Disable" at bounding box center [1126, 331] width 57 height 24
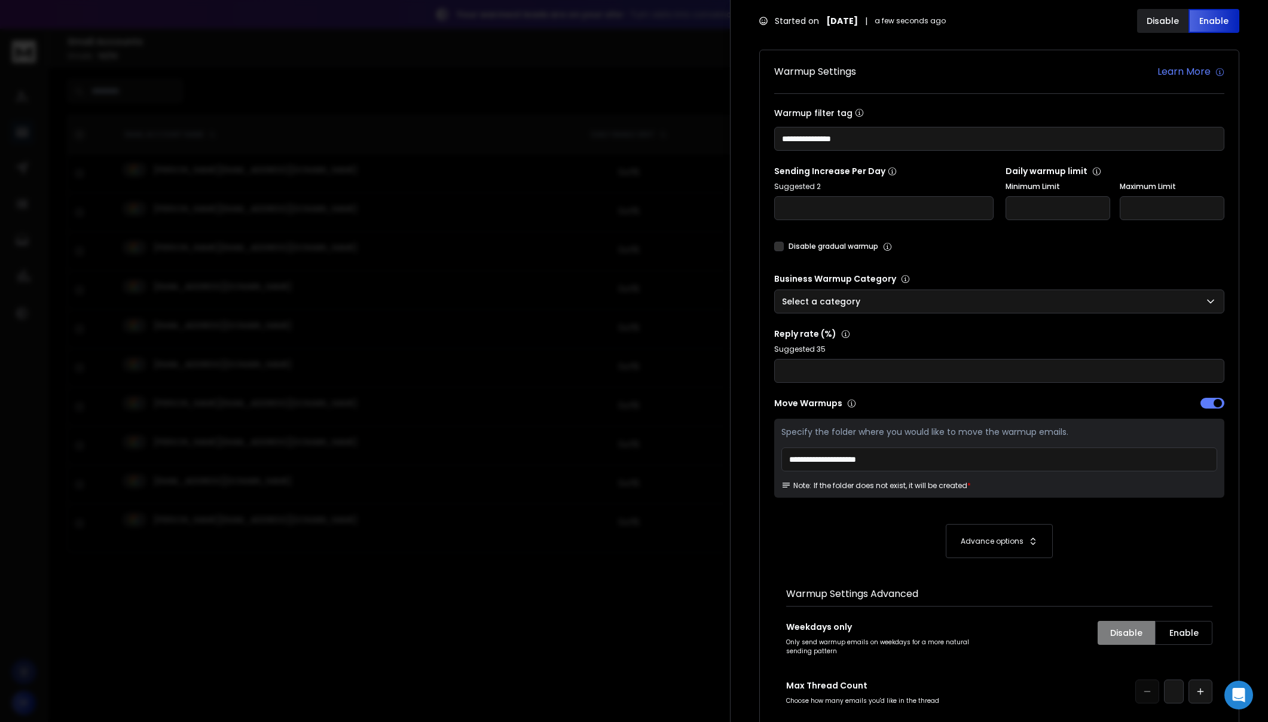
scroll to position [0, 0]
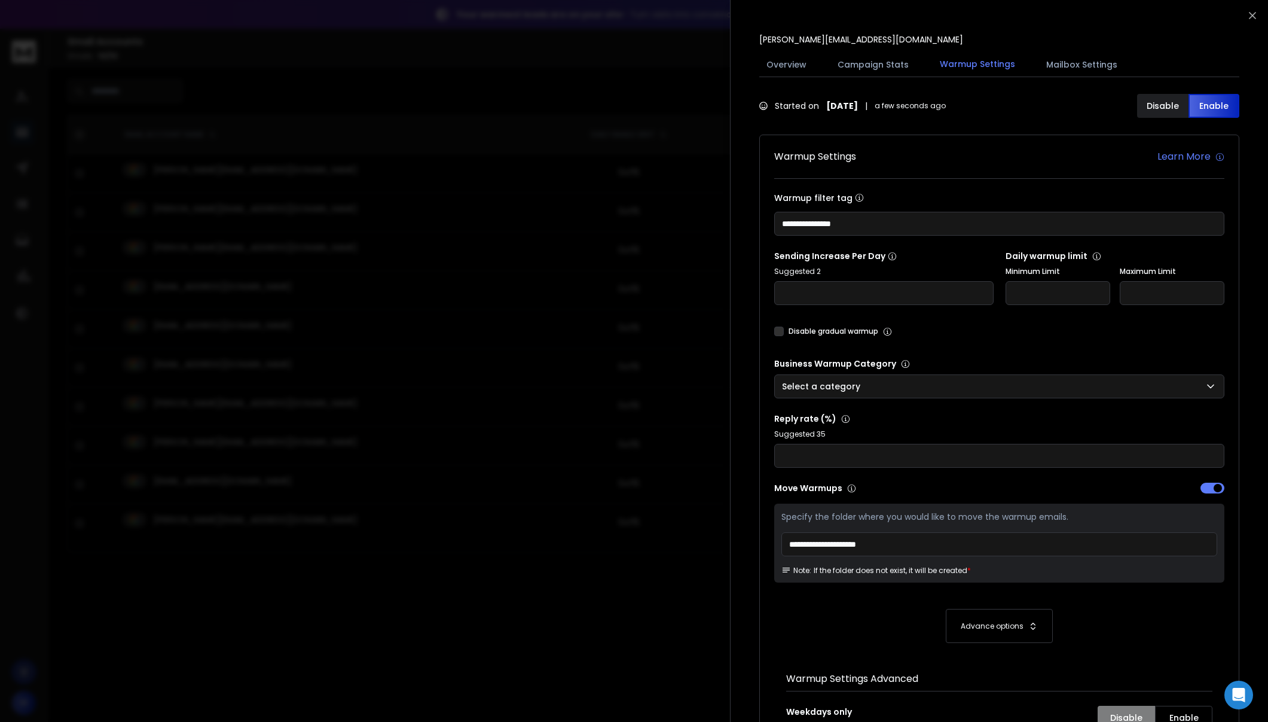
click at [861, 542] on input "**********" at bounding box center [999, 544] width 436 height 24
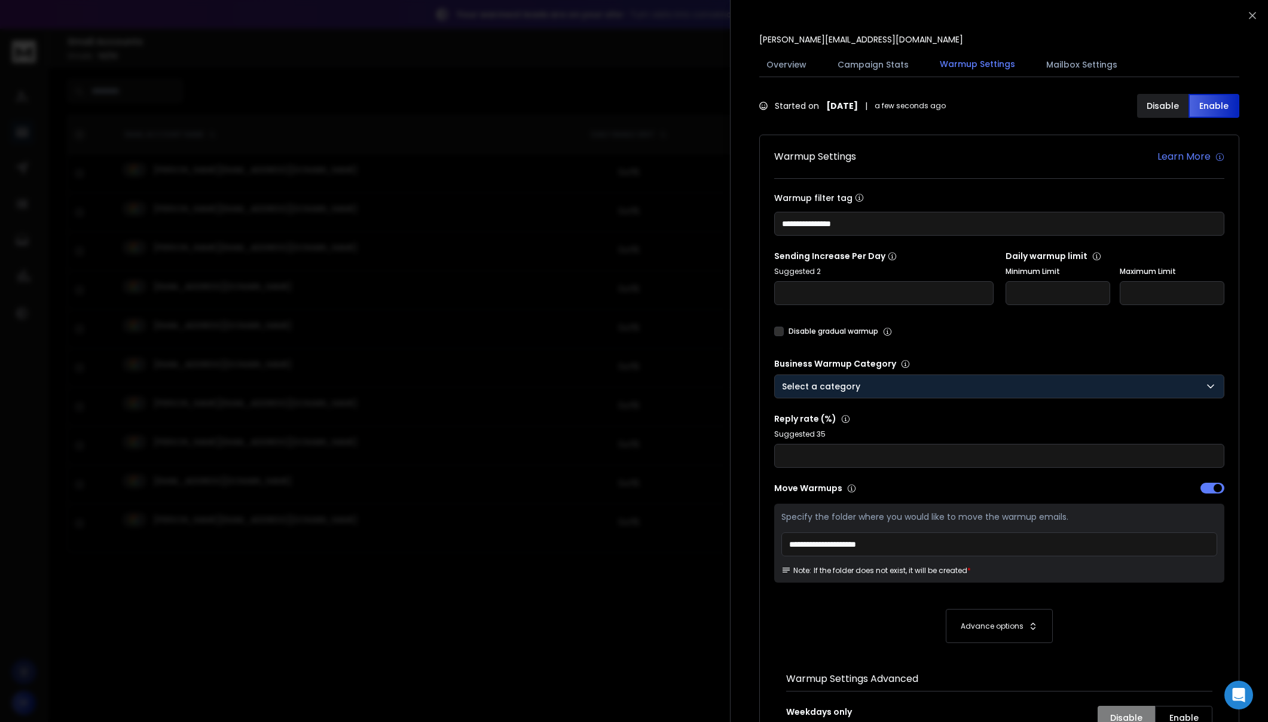
click at [870, 381] on div "Select a category" at bounding box center [999, 386] width 435 height 12
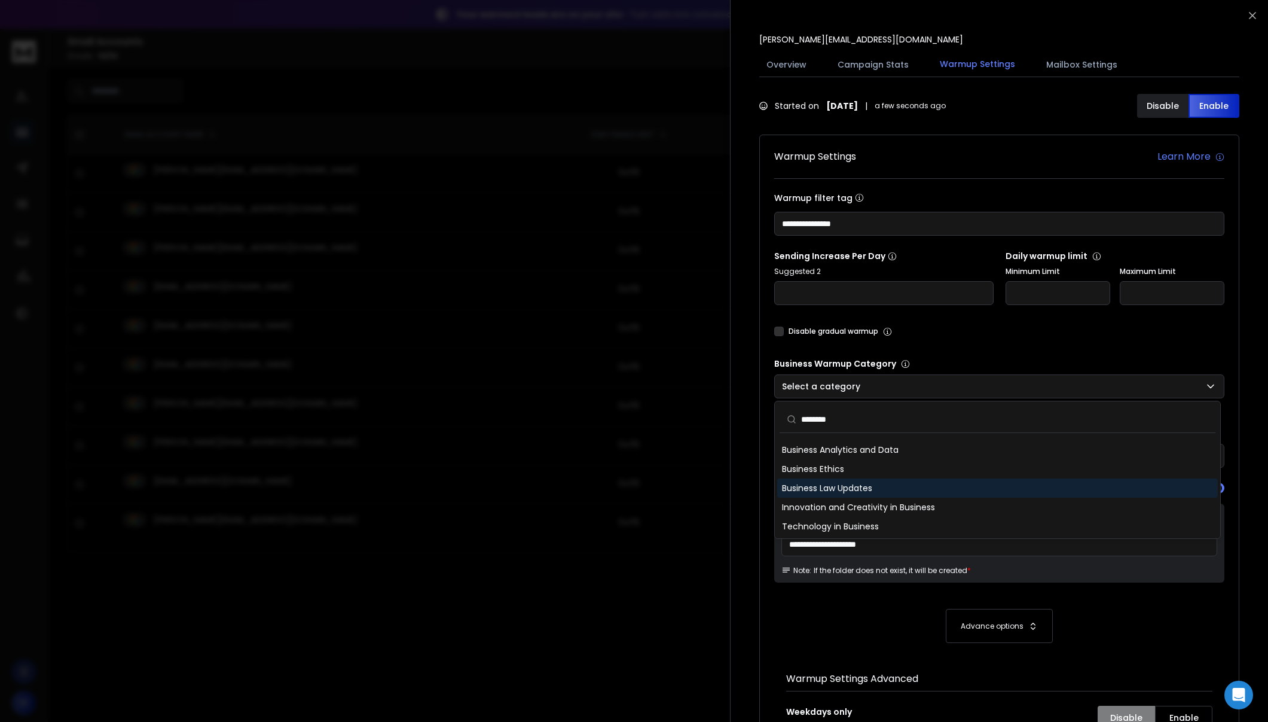
type input "********"
click at [829, 490] on span "Business Law Updates" at bounding box center [827, 488] width 90 height 12
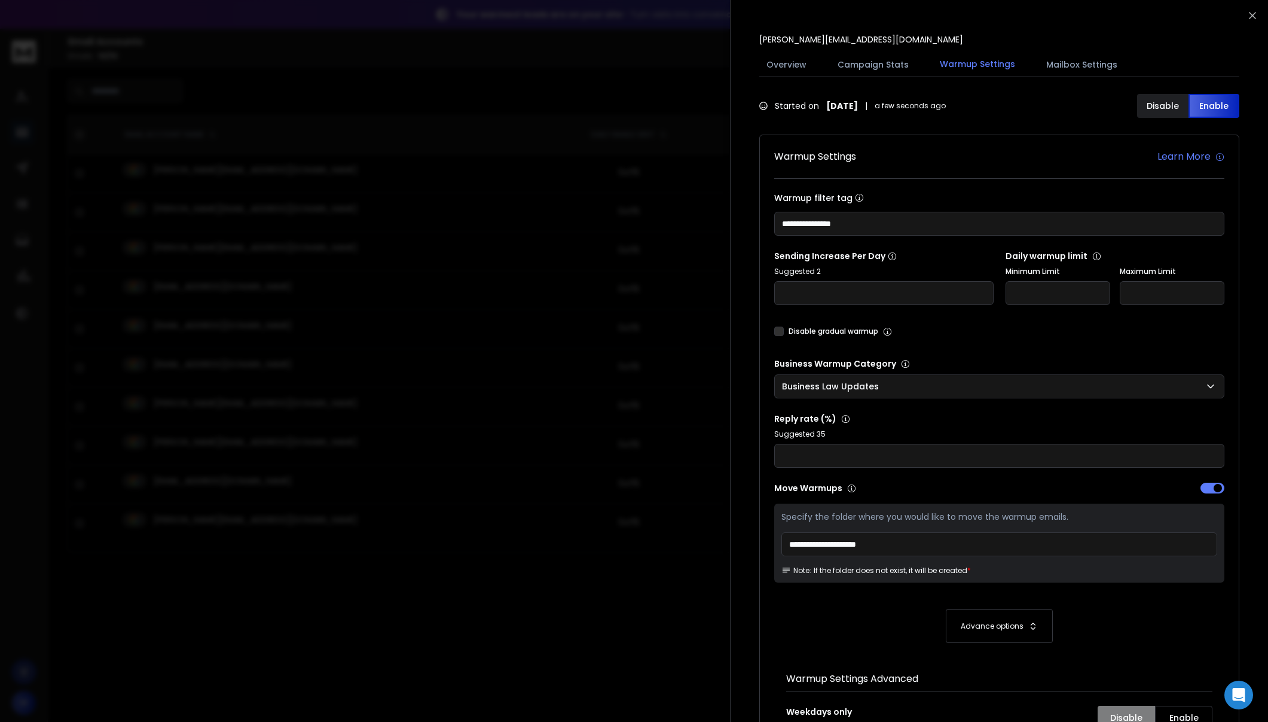
scroll to position [395, 0]
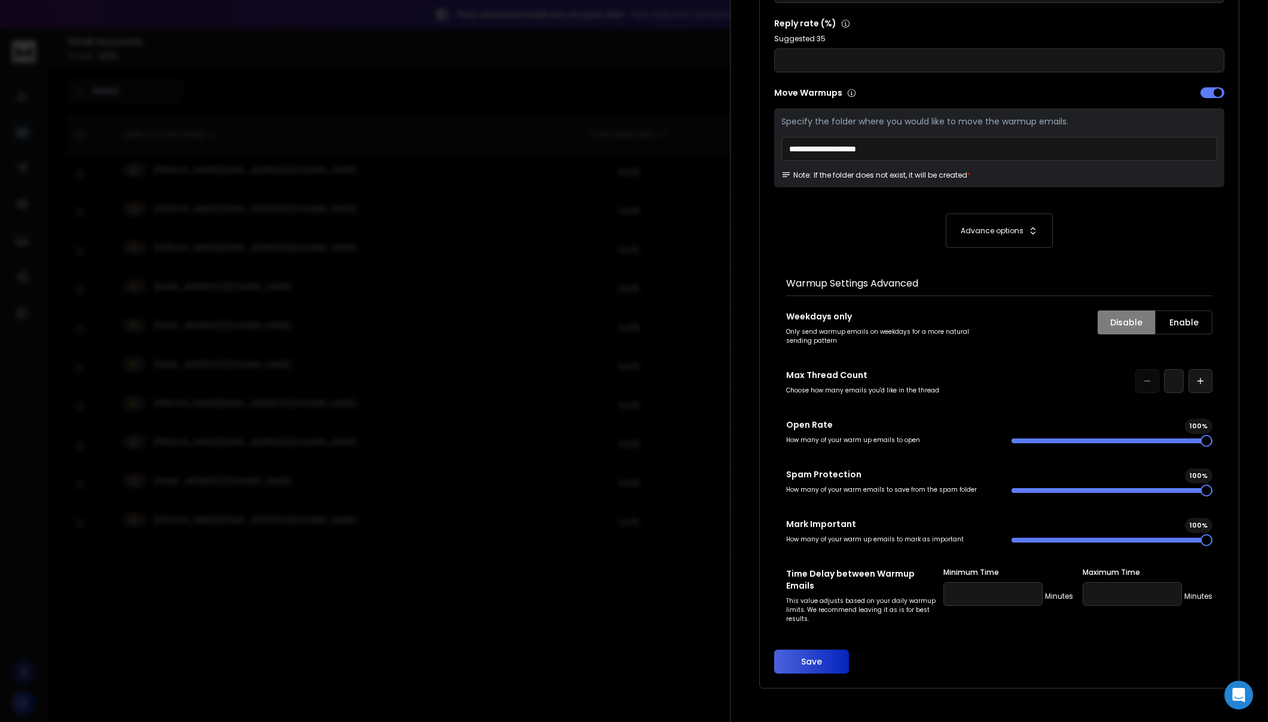
click at [814, 673] on button "Save" at bounding box center [811, 661] width 75 height 24
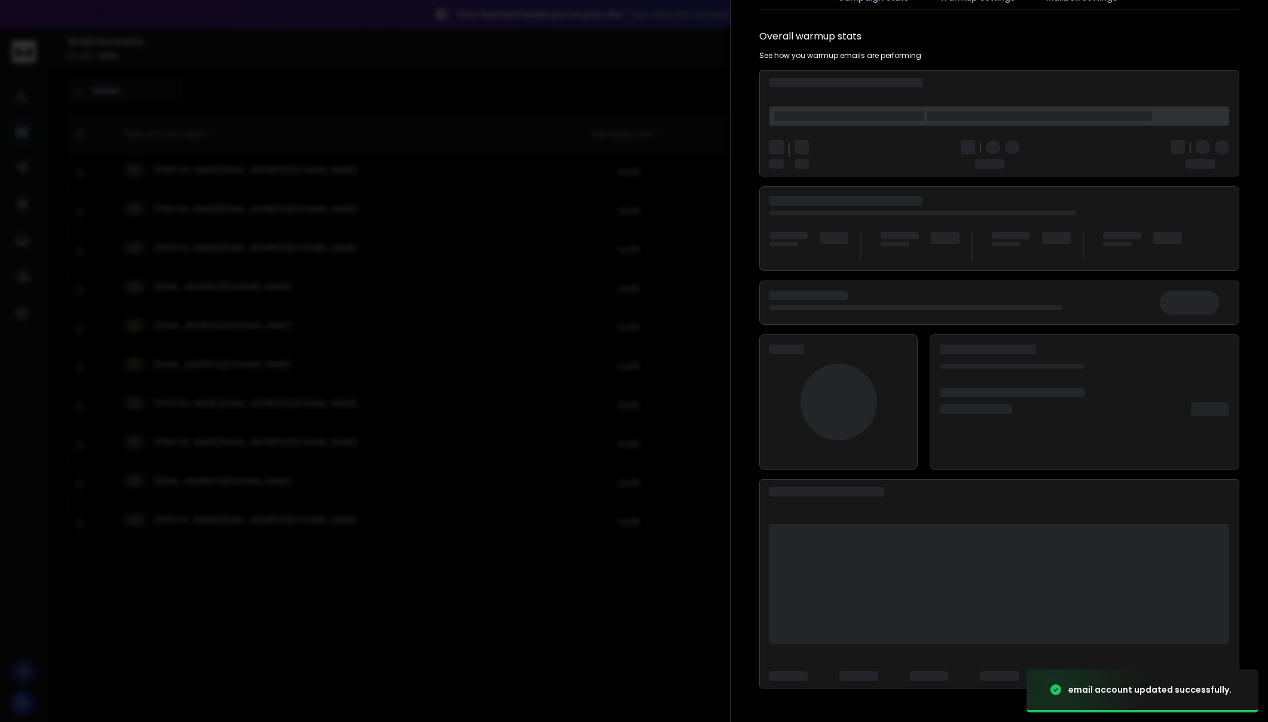
scroll to position [0, 0]
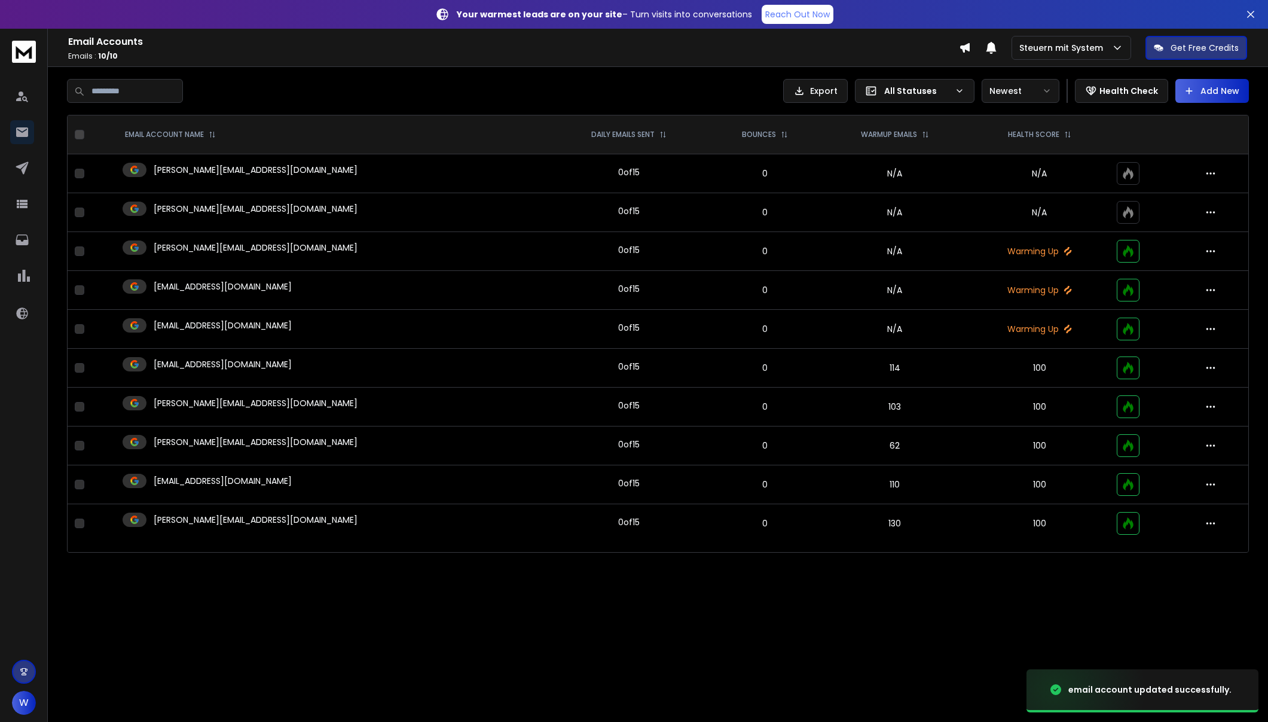
click at [1205, 212] on icon at bounding box center [1210, 212] width 11 height 11
click at [1201, 236] on div "Warmup Settings" at bounding box center [1197, 237] width 82 height 19
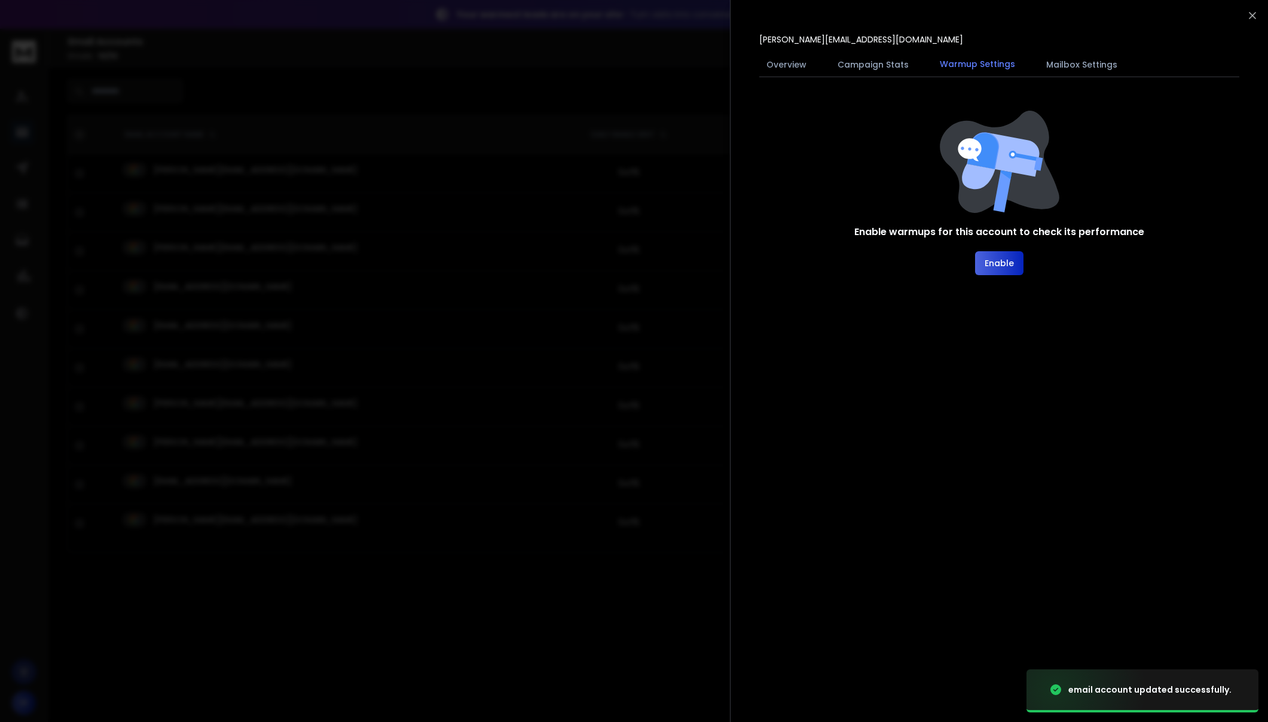
click at [1008, 262] on button "Enable" at bounding box center [999, 263] width 48 height 24
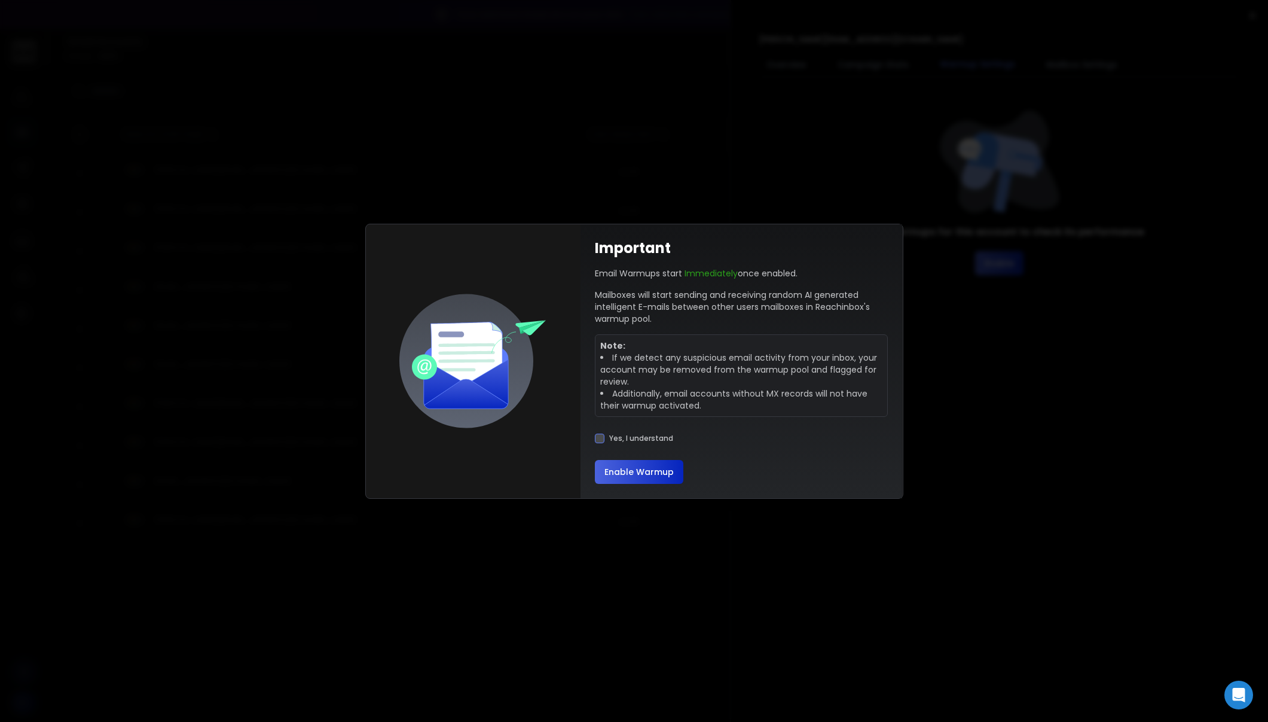
click at [598, 436] on button "Yes, I understand" at bounding box center [600, 438] width 10 height 10
click at [629, 464] on button "Enable Warmup" at bounding box center [639, 472] width 88 height 24
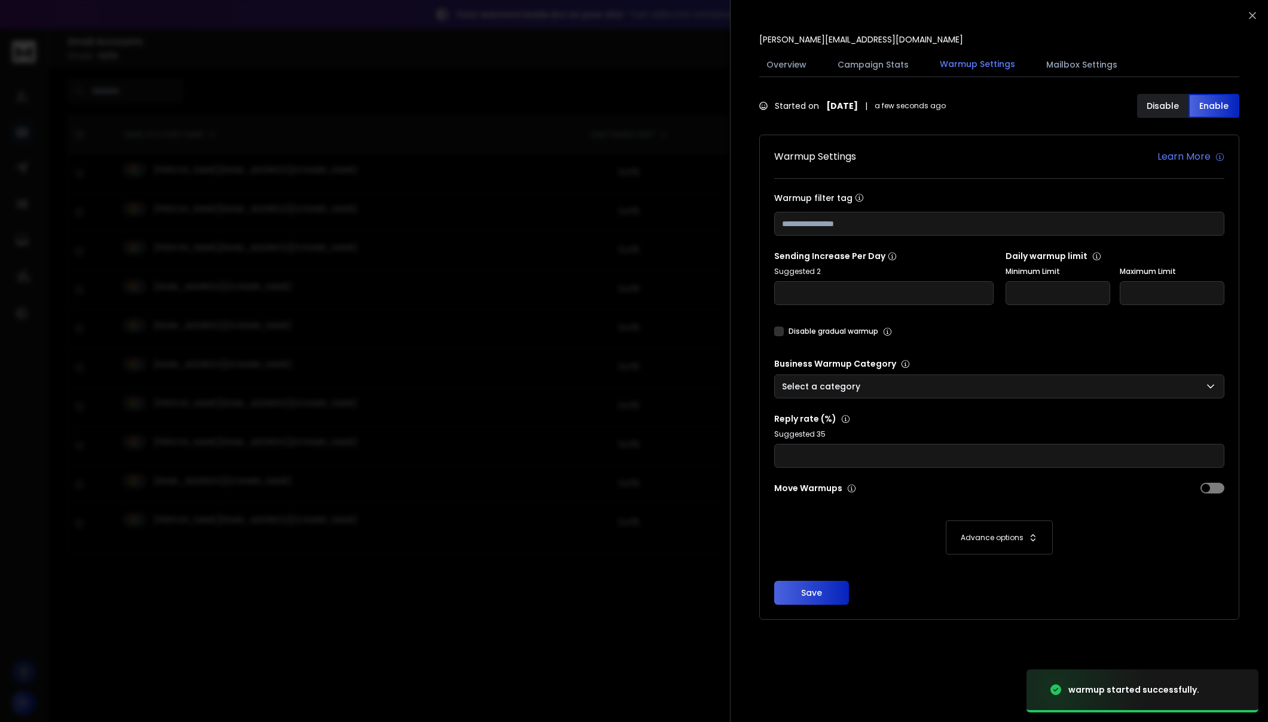
type input "**********"
type input "*"
type input "**"
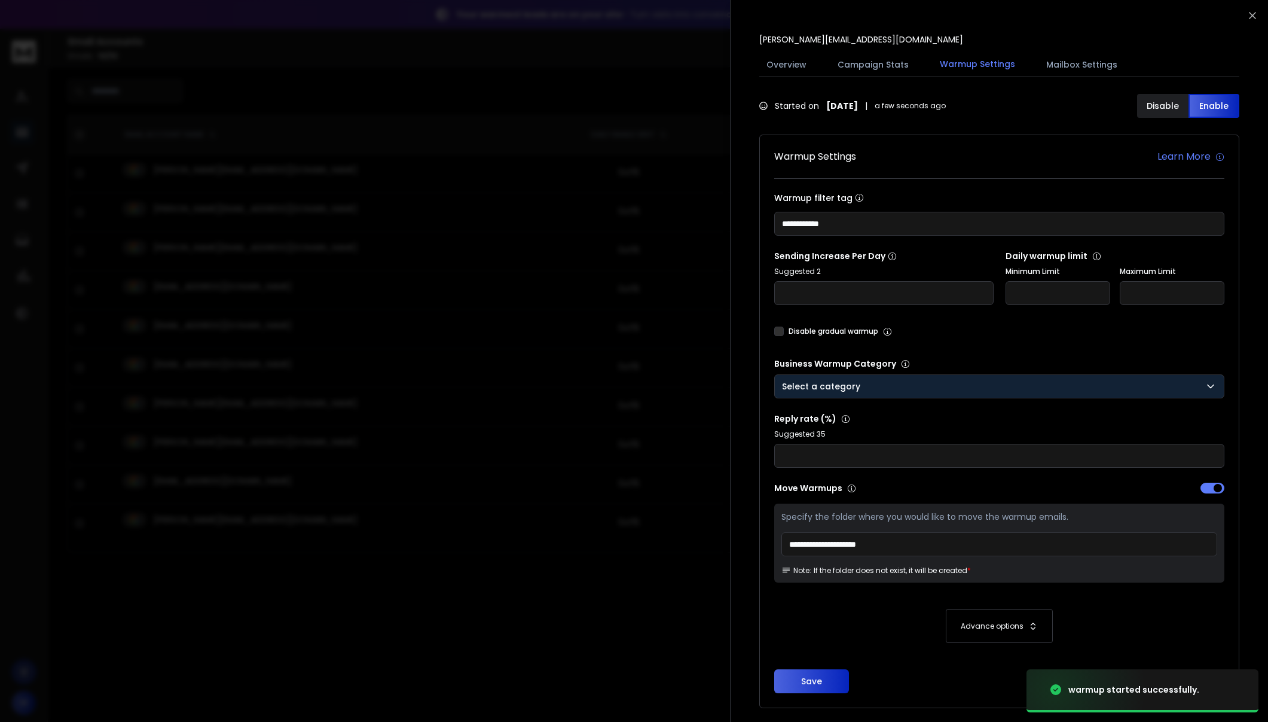
click at [870, 388] on div "Select a category" at bounding box center [999, 386] width 435 height 12
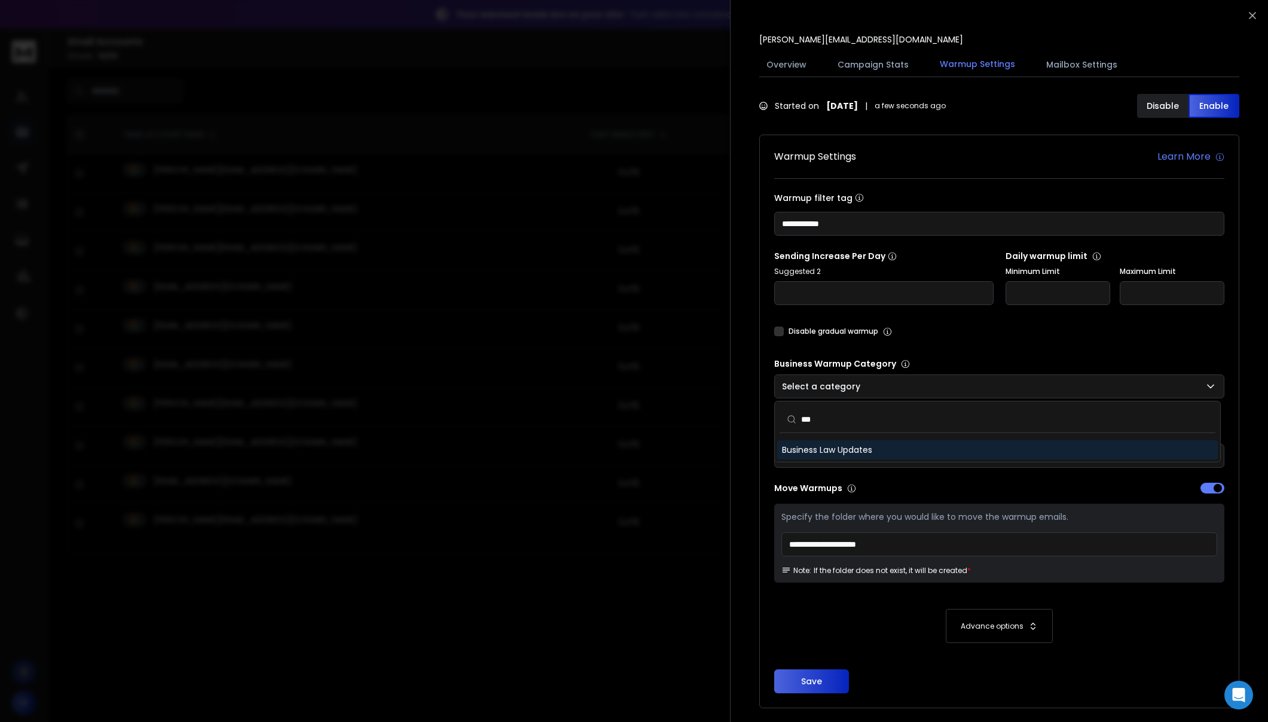
type input "***"
click at [855, 448] on span "Business Law Updates" at bounding box center [827, 450] width 90 height 12
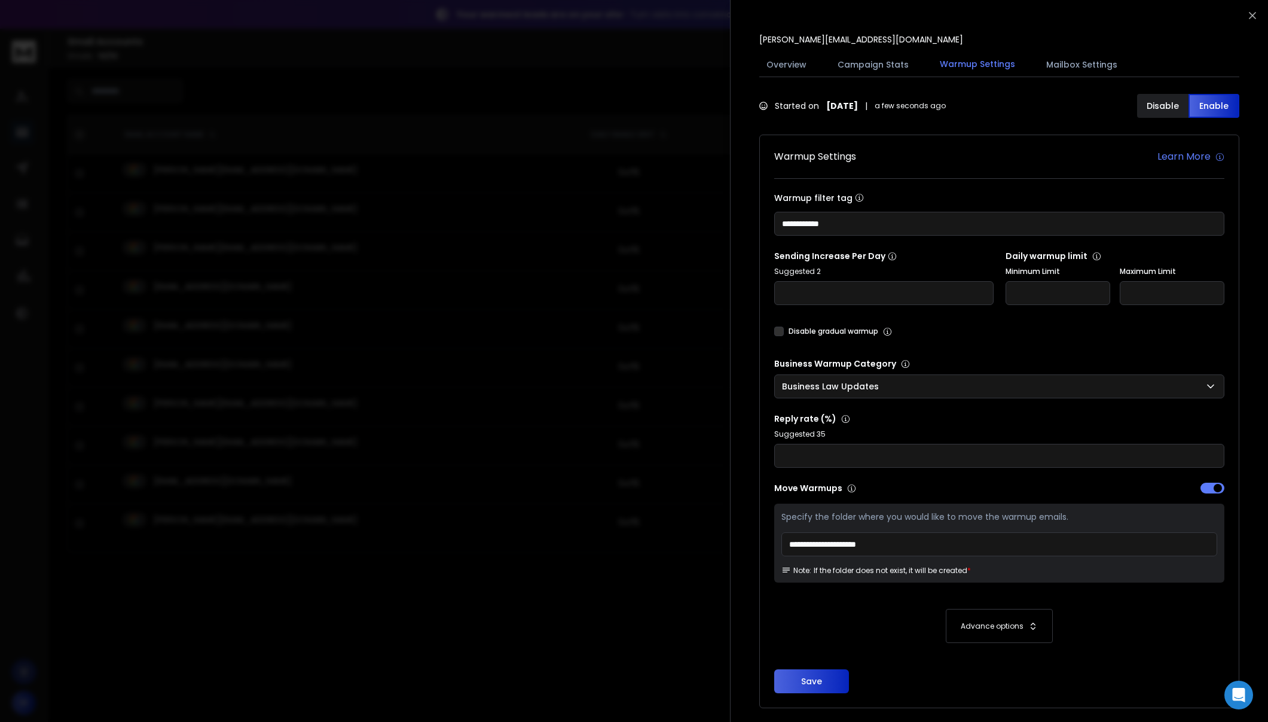
scroll to position [20, 0]
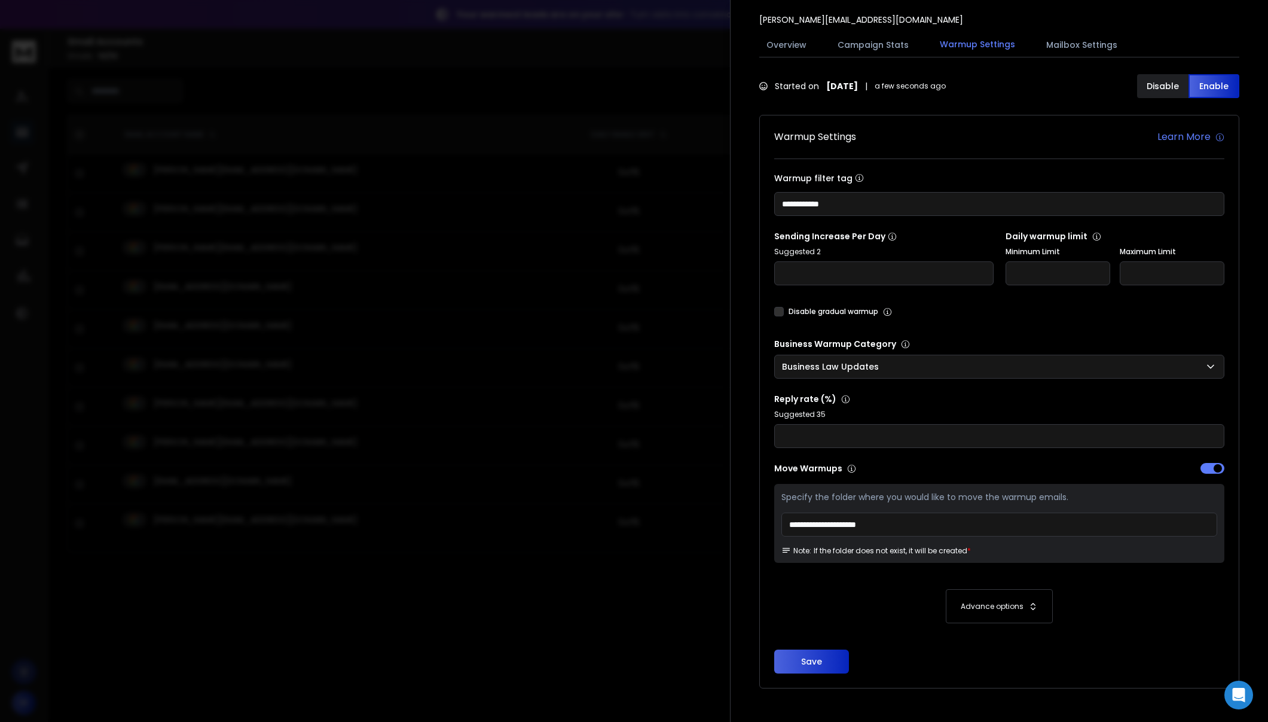
click at [1019, 612] on div "Advance options" at bounding box center [999, 606] width 107 height 34
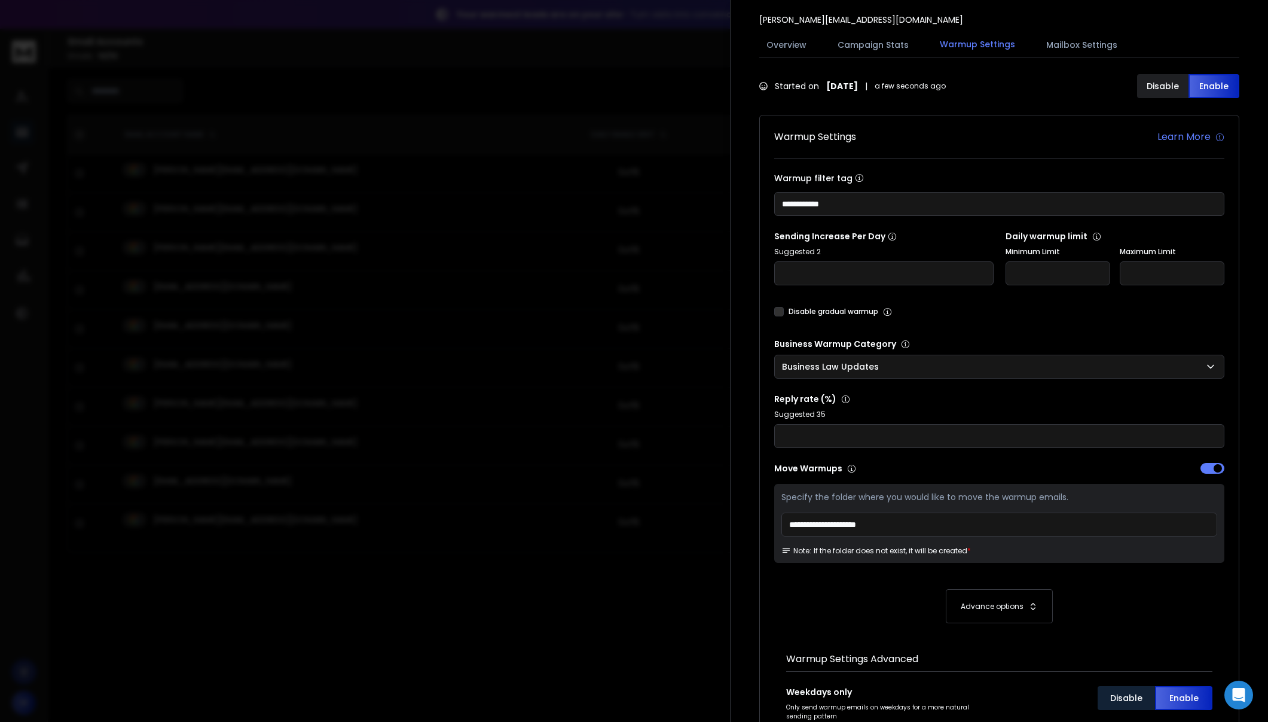
click at [1117, 701] on button "Disable" at bounding box center [1126, 698] width 57 height 24
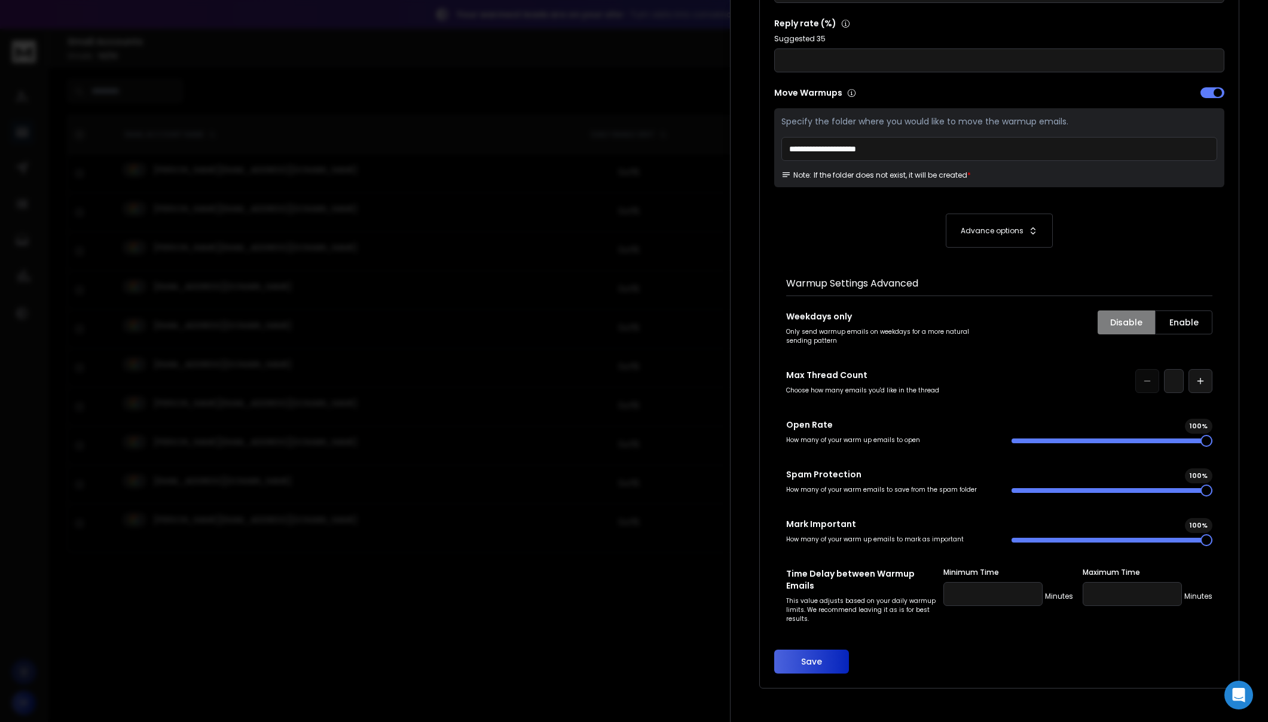
click at [818, 665] on button "Save" at bounding box center [811, 661] width 75 height 24
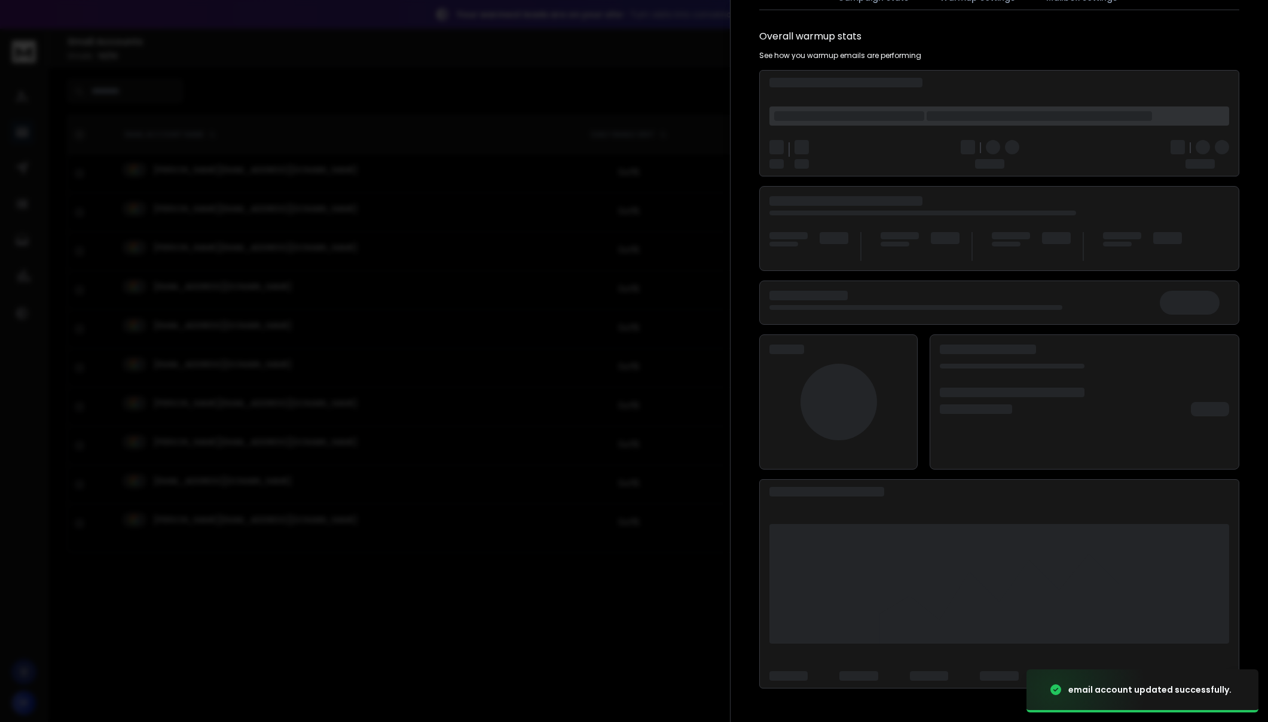
scroll to position [0, 0]
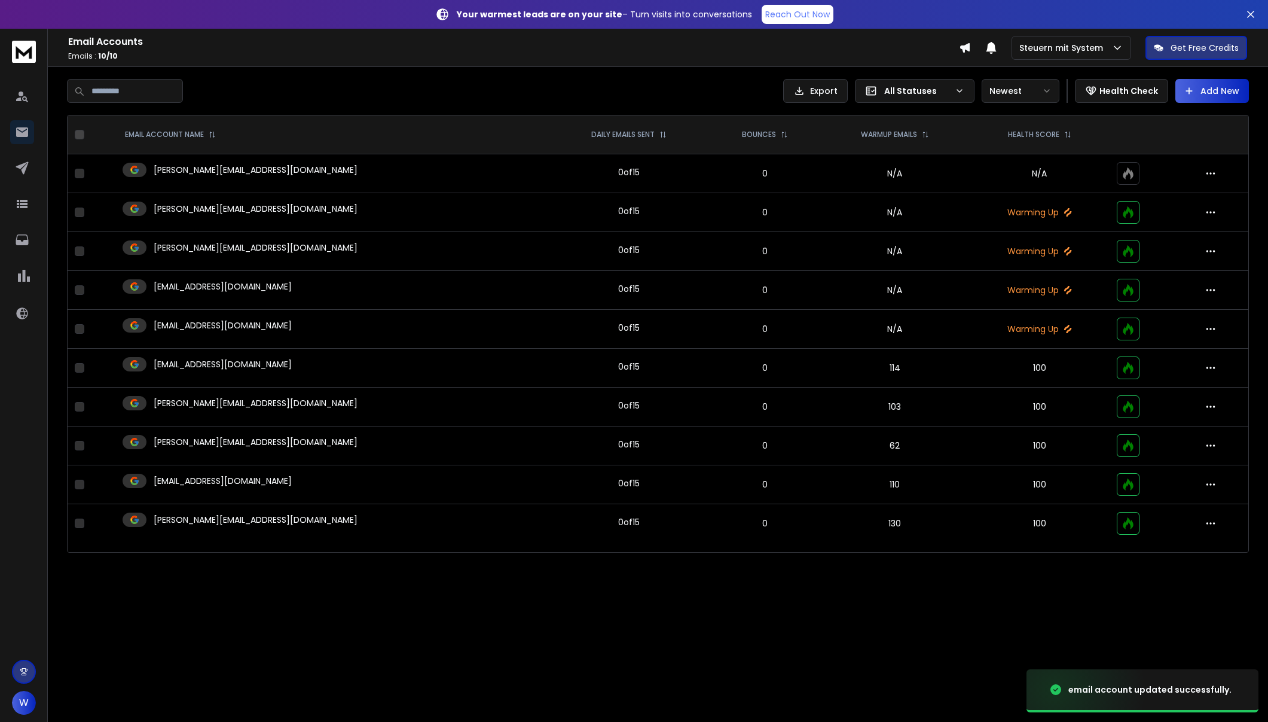
click at [1205, 181] on button at bounding box center [1210, 173] width 61 height 20
click at [1201, 200] on div "Warmup Settings" at bounding box center [1197, 198] width 82 height 19
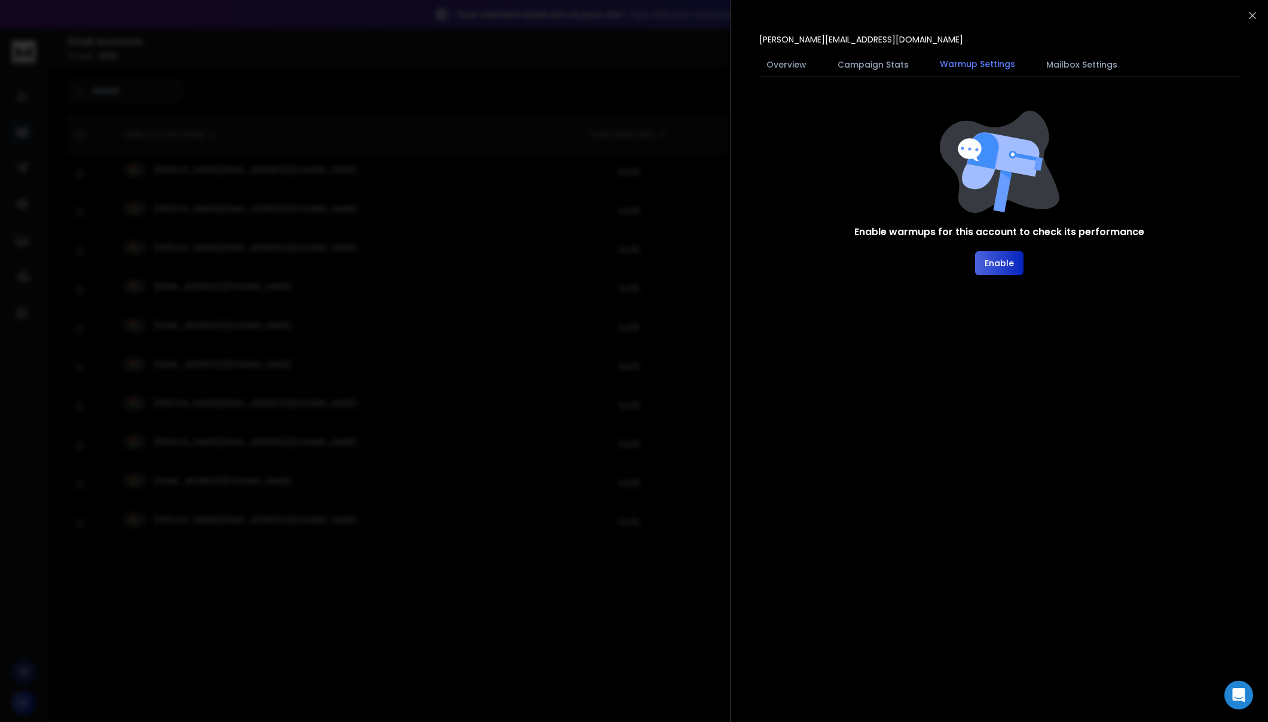
click at [986, 264] on button "Enable" at bounding box center [999, 263] width 48 height 24
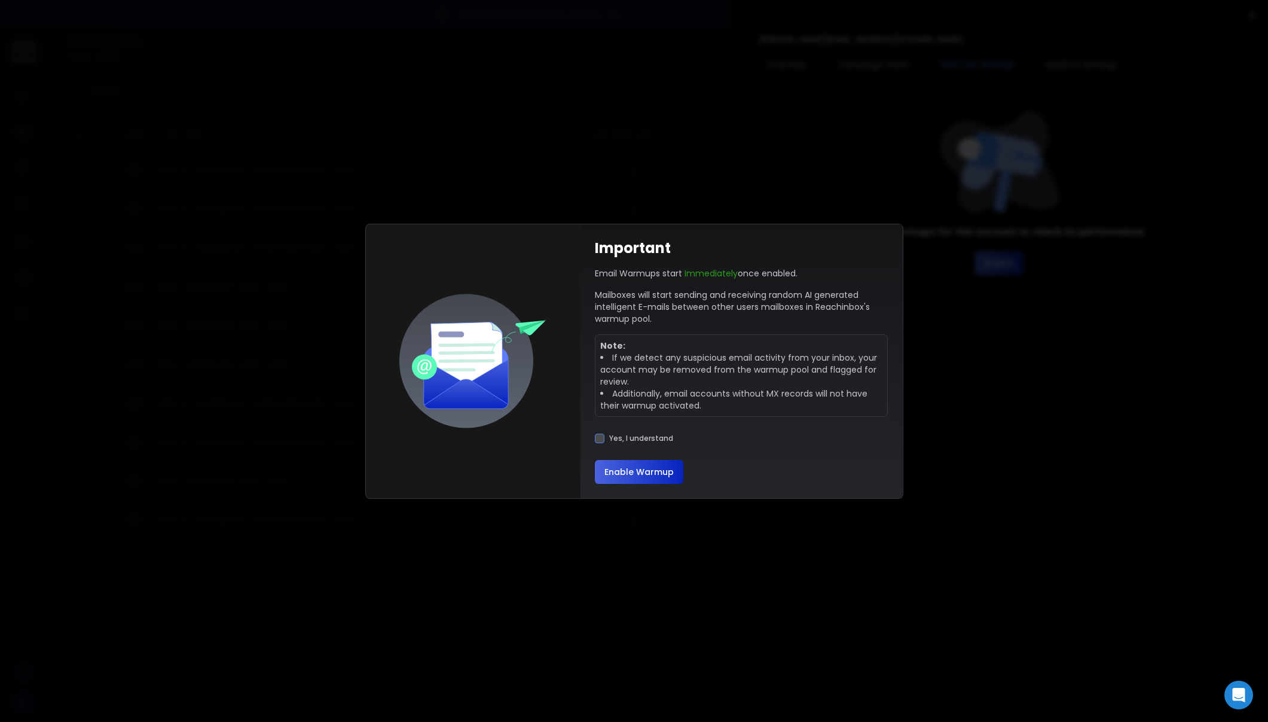
click at [600, 438] on button "Yes, I understand" at bounding box center [600, 438] width 10 height 10
click at [626, 461] on button "Enable Warmup" at bounding box center [639, 472] width 88 height 24
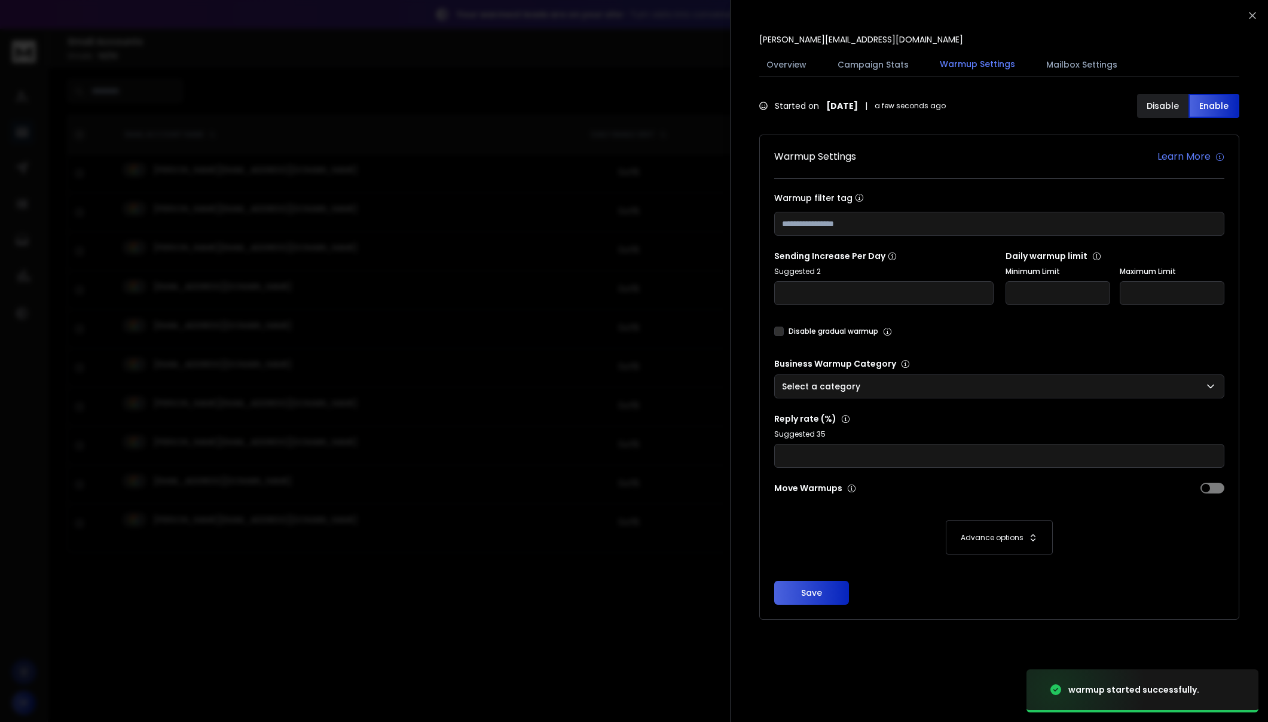
type input "**********"
type input "*"
type input "**"
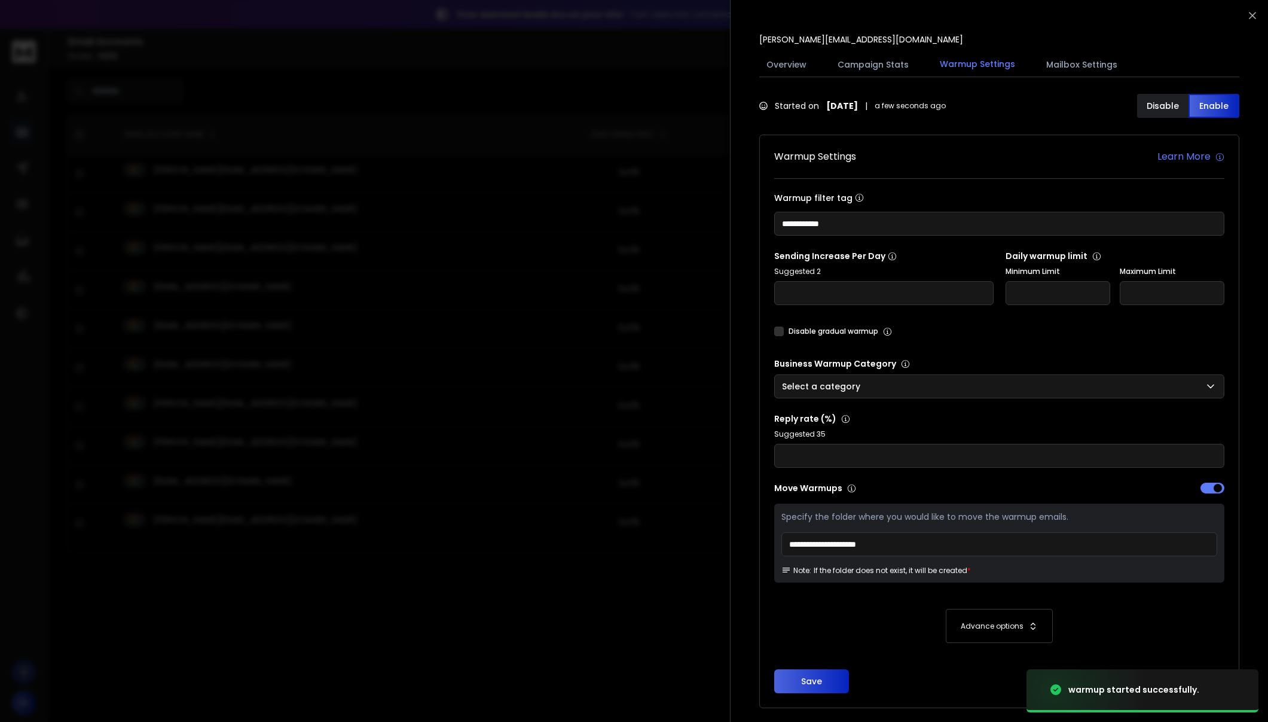
click at [1011, 613] on div "Advance options" at bounding box center [999, 626] width 107 height 34
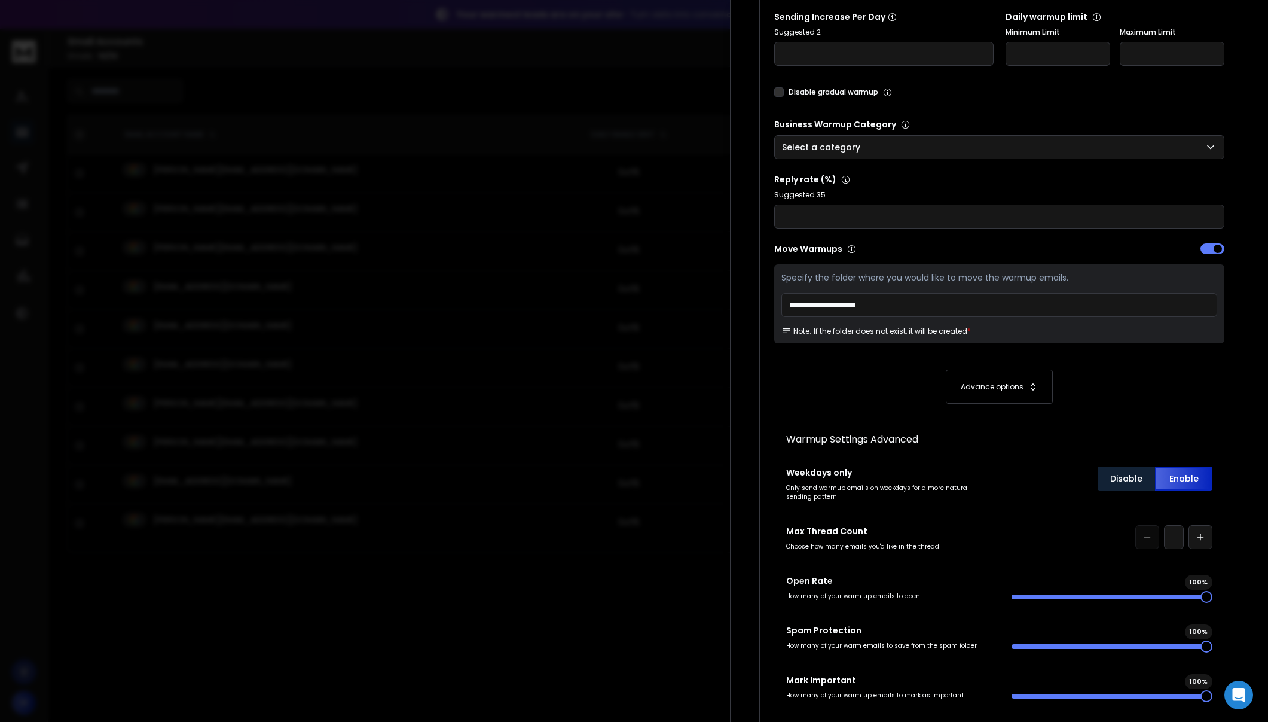
click at [1123, 472] on button "Disable" at bounding box center [1126, 478] width 57 height 24
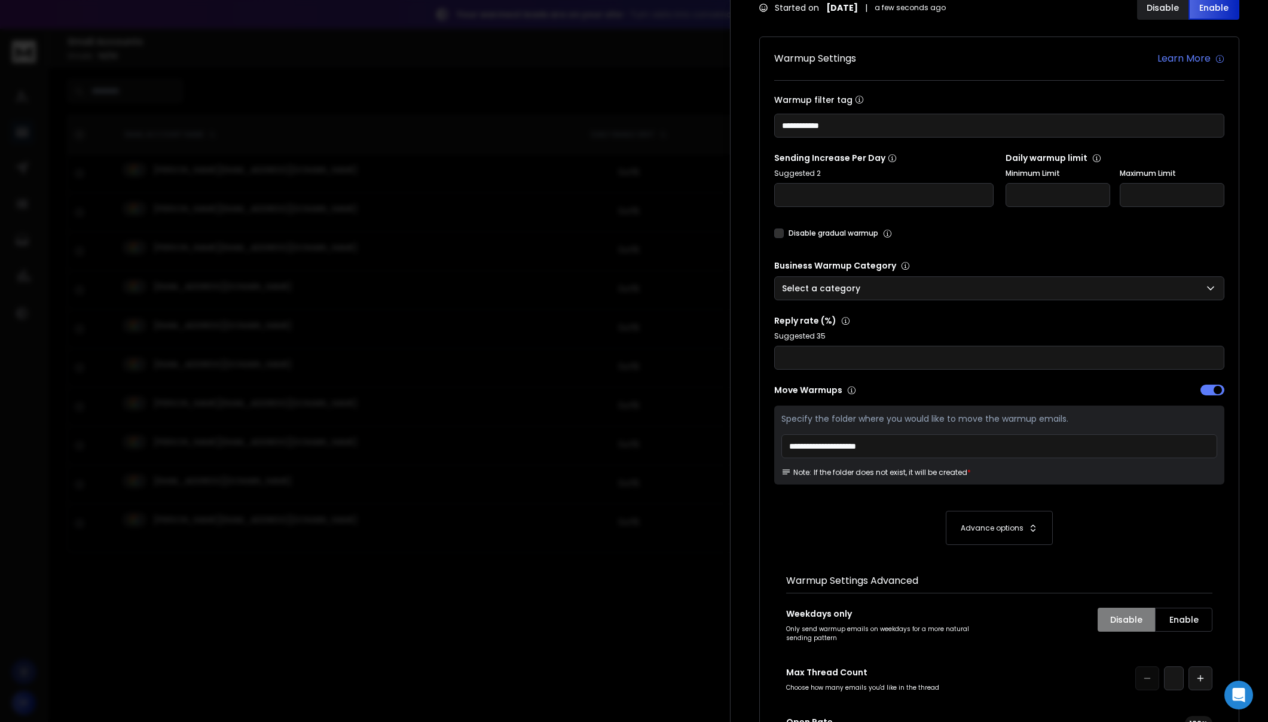
scroll to position [41, 0]
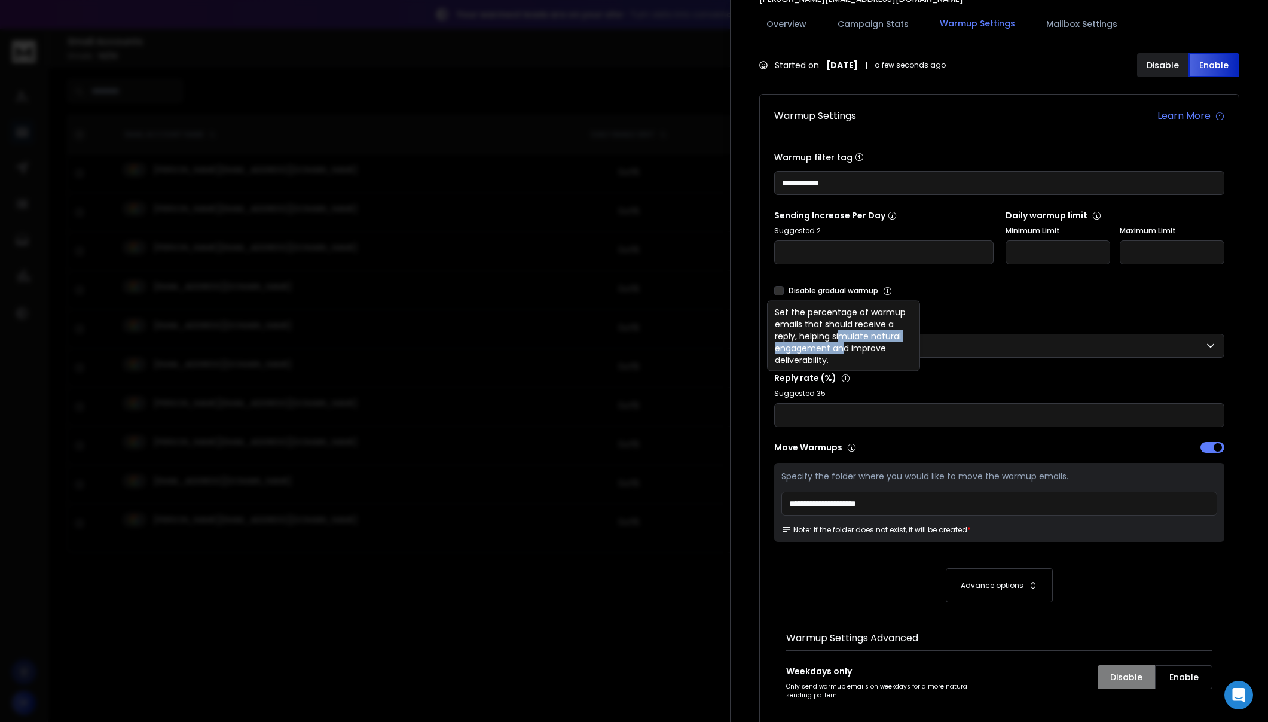
click at [840, 341] on div "Set the percentage of warmup emails that should receive a reply, helping simula…" at bounding box center [843, 336] width 153 height 71
click at [995, 336] on button "Select a category" at bounding box center [999, 346] width 450 height 24
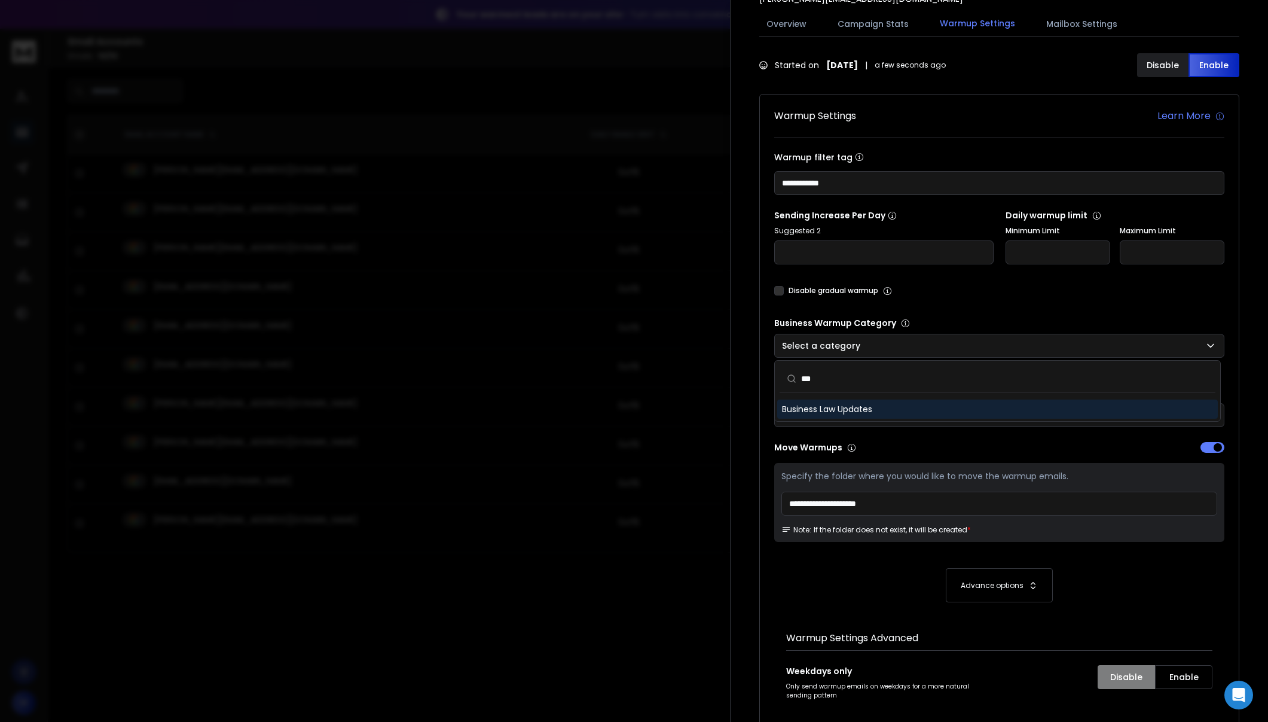
type input "***"
click at [860, 408] on span "Business Law Updates" at bounding box center [827, 409] width 90 height 12
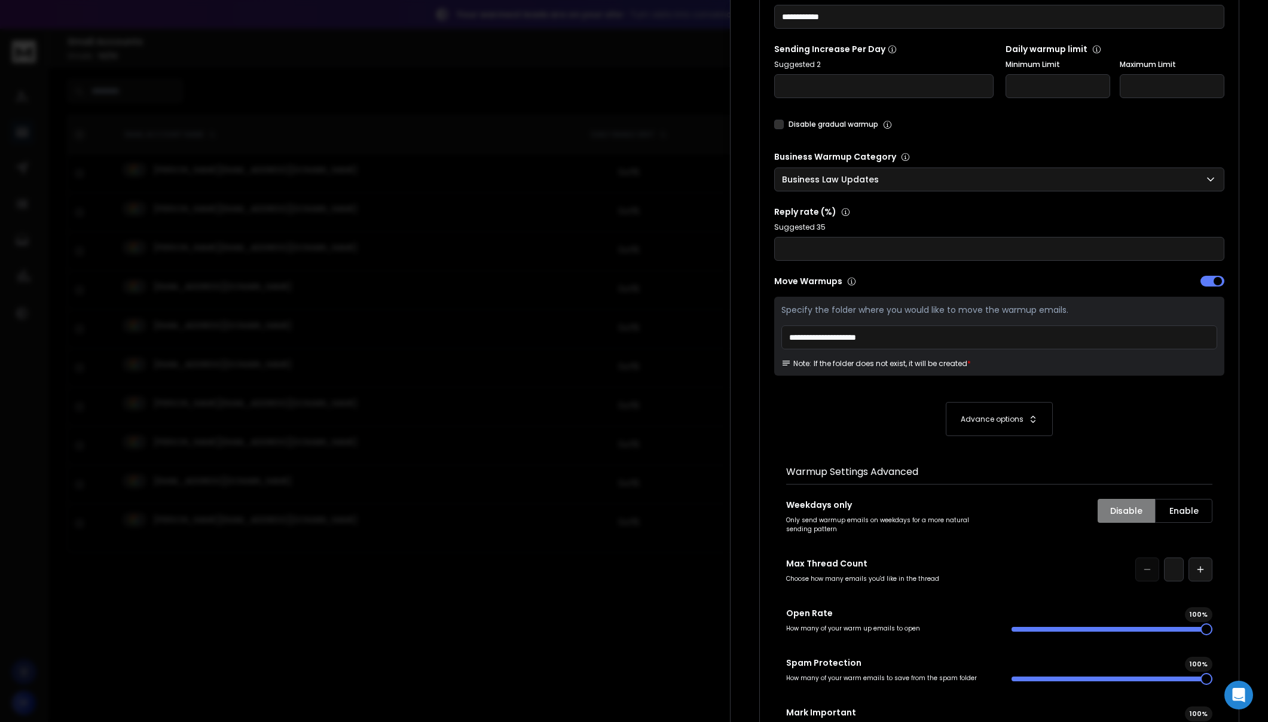
scroll to position [395, 0]
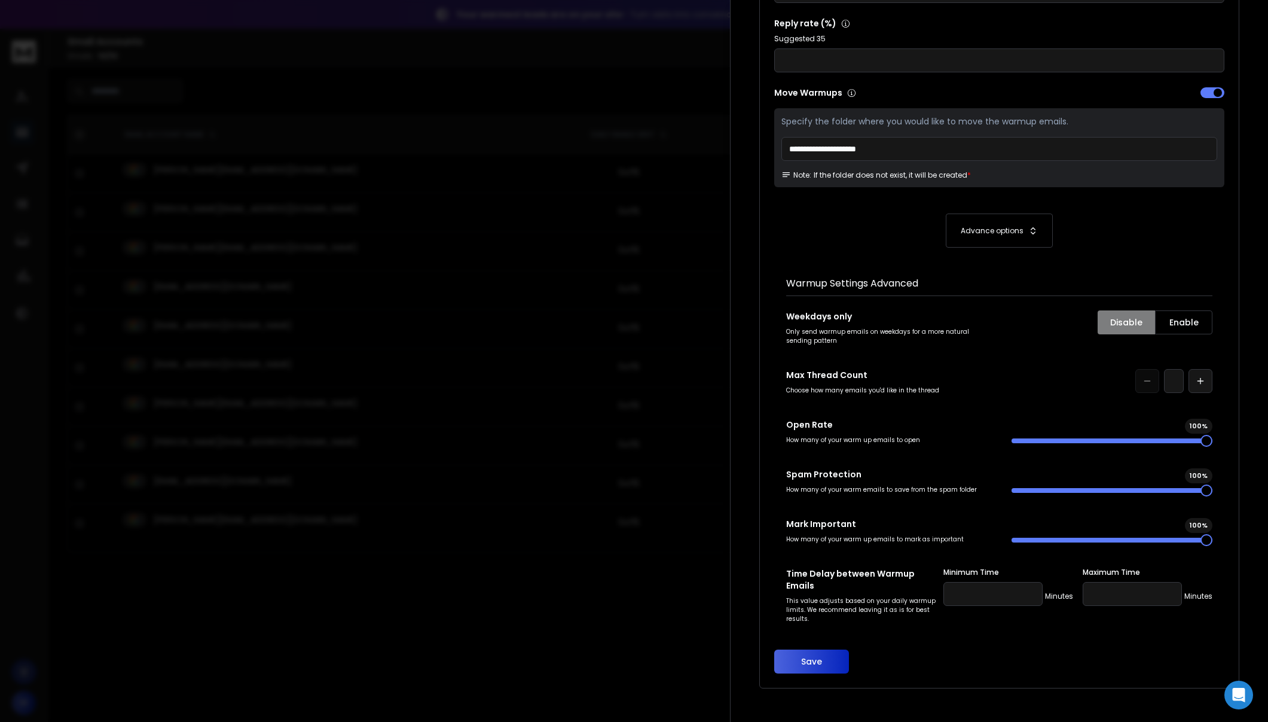
click at [814, 658] on button "Save" at bounding box center [811, 661] width 75 height 24
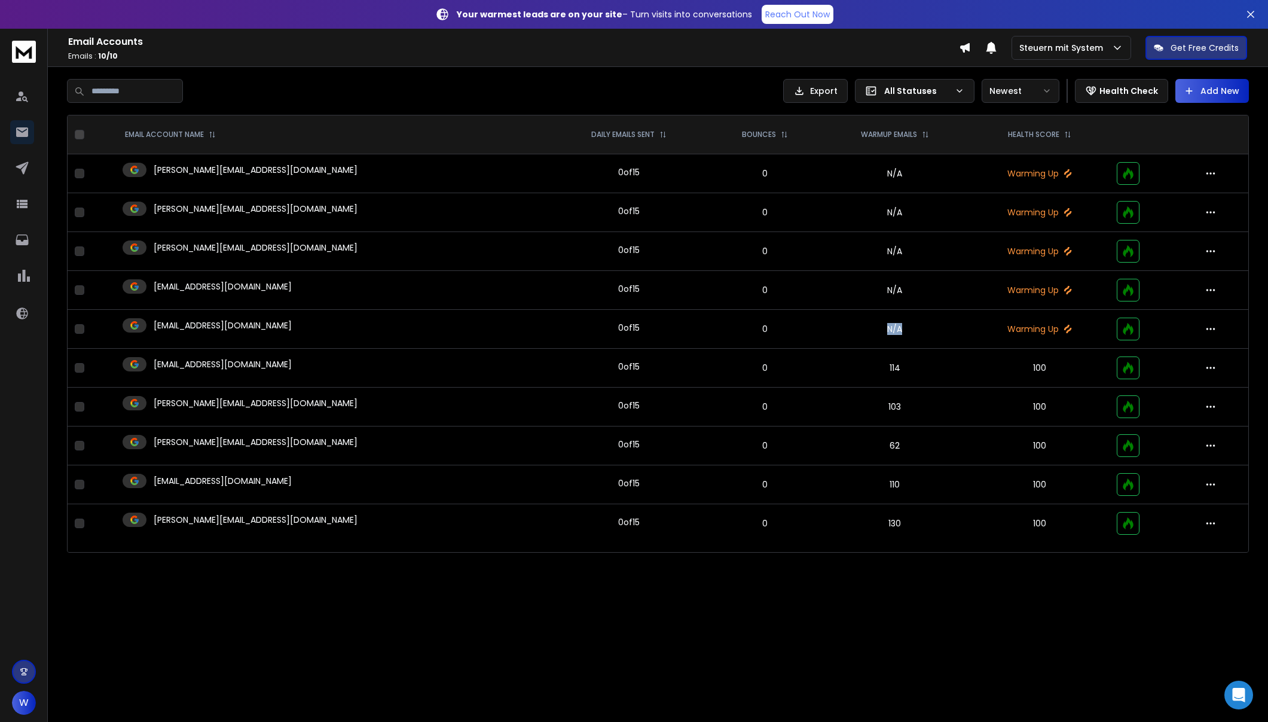
drag, startPoint x: 849, startPoint y: 330, endPoint x: 937, endPoint y: 327, distance: 87.9
click at [937, 327] on td "N/A" at bounding box center [894, 329] width 149 height 39
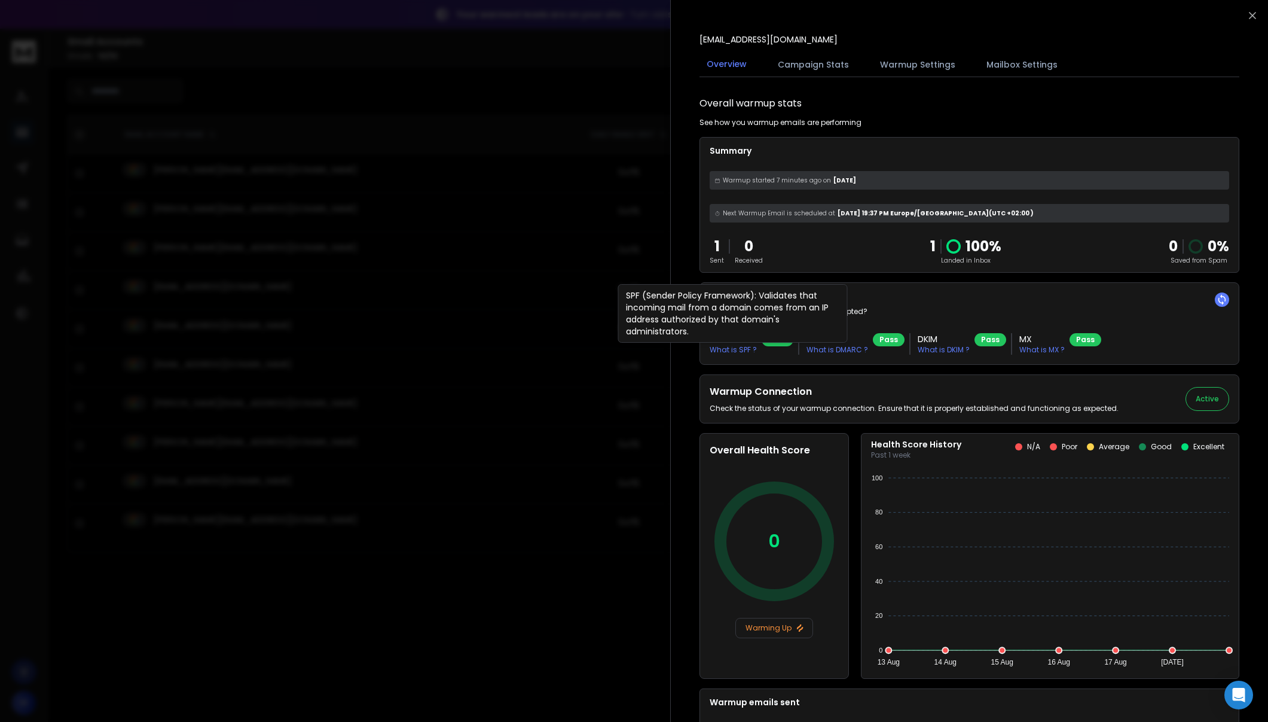
click at [462, 350] on div at bounding box center [634, 361] width 1268 height 722
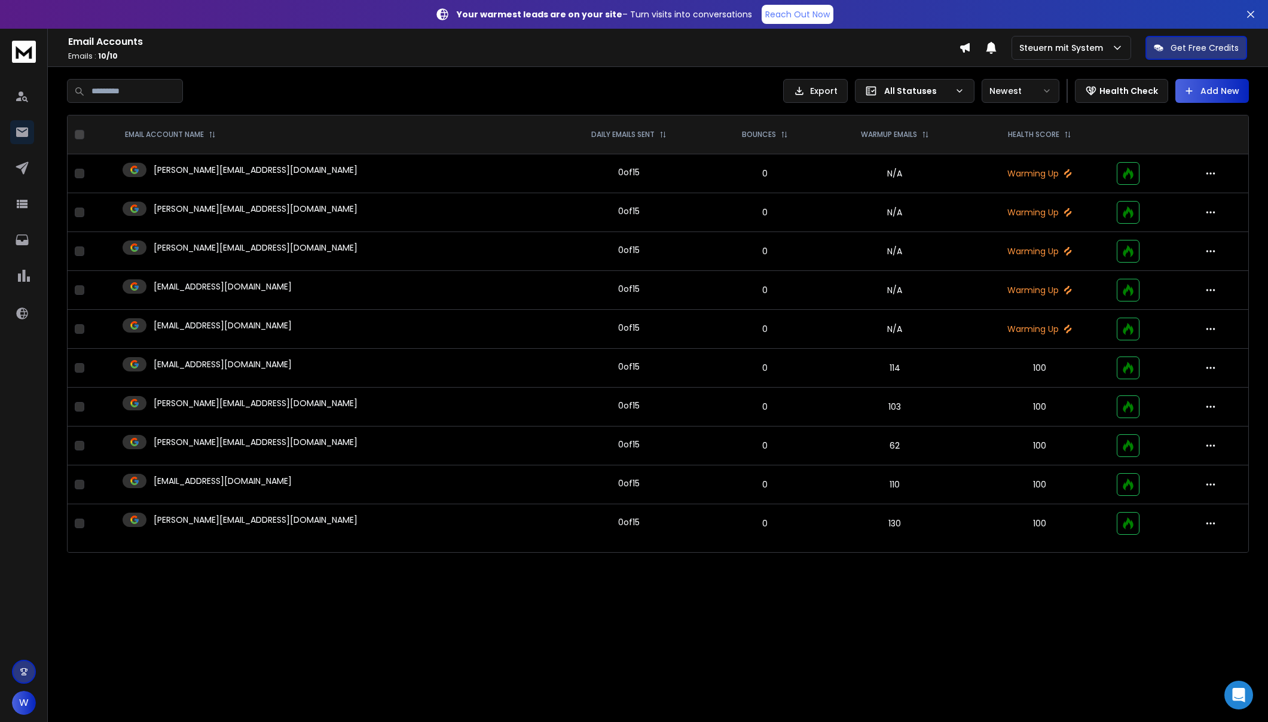
click at [1208, 325] on icon at bounding box center [1210, 328] width 11 height 11
click at [1199, 355] on div "Warmup Settings" at bounding box center [1197, 353] width 82 height 19
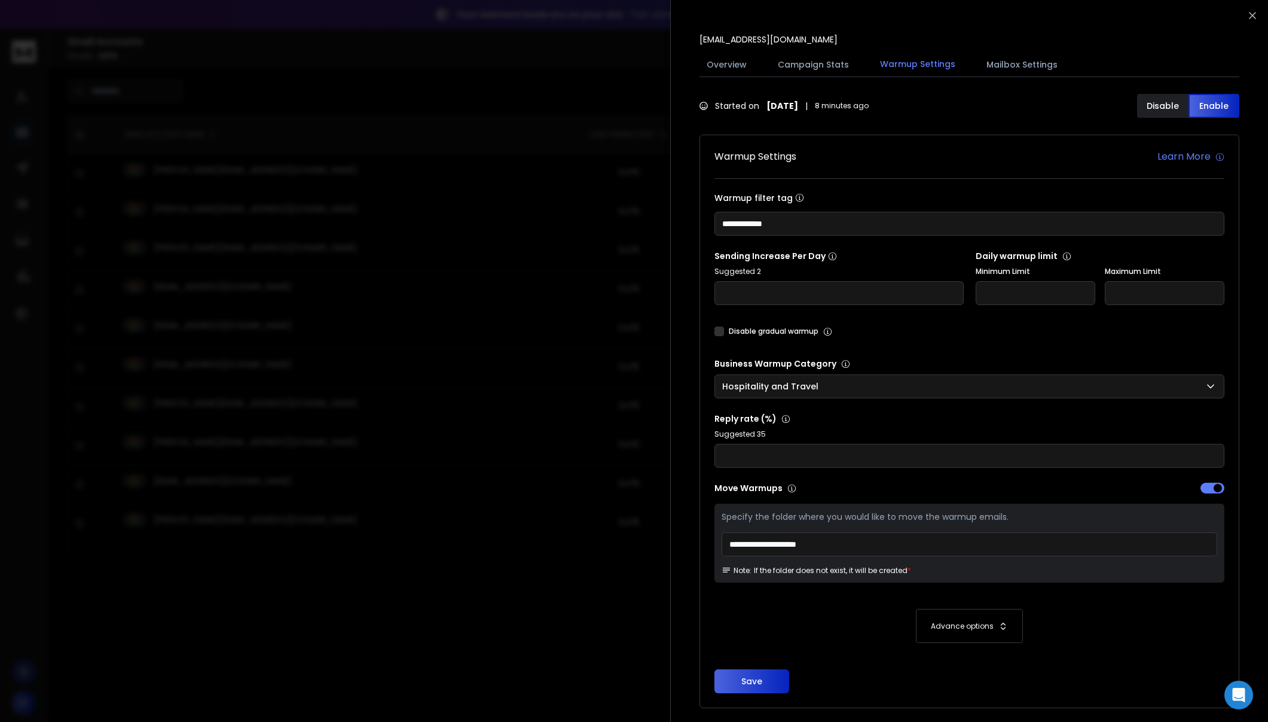
click at [918, 292] on input "*" at bounding box center [838, 293] width 249 height 24
click at [601, 308] on div at bounding box center [634, 361] width 1268 height 722
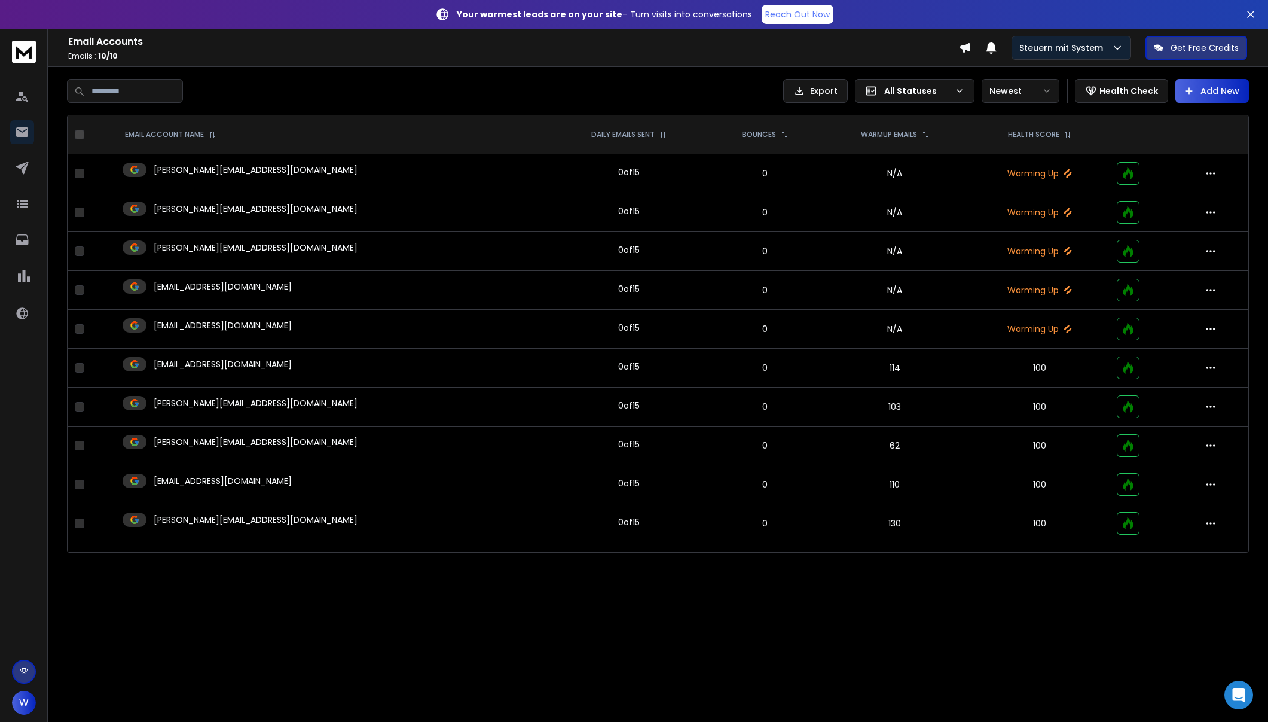
click at [1084, 45] on p "Steuern mit System" at bounding box center [1063, 48] width 88 height 12
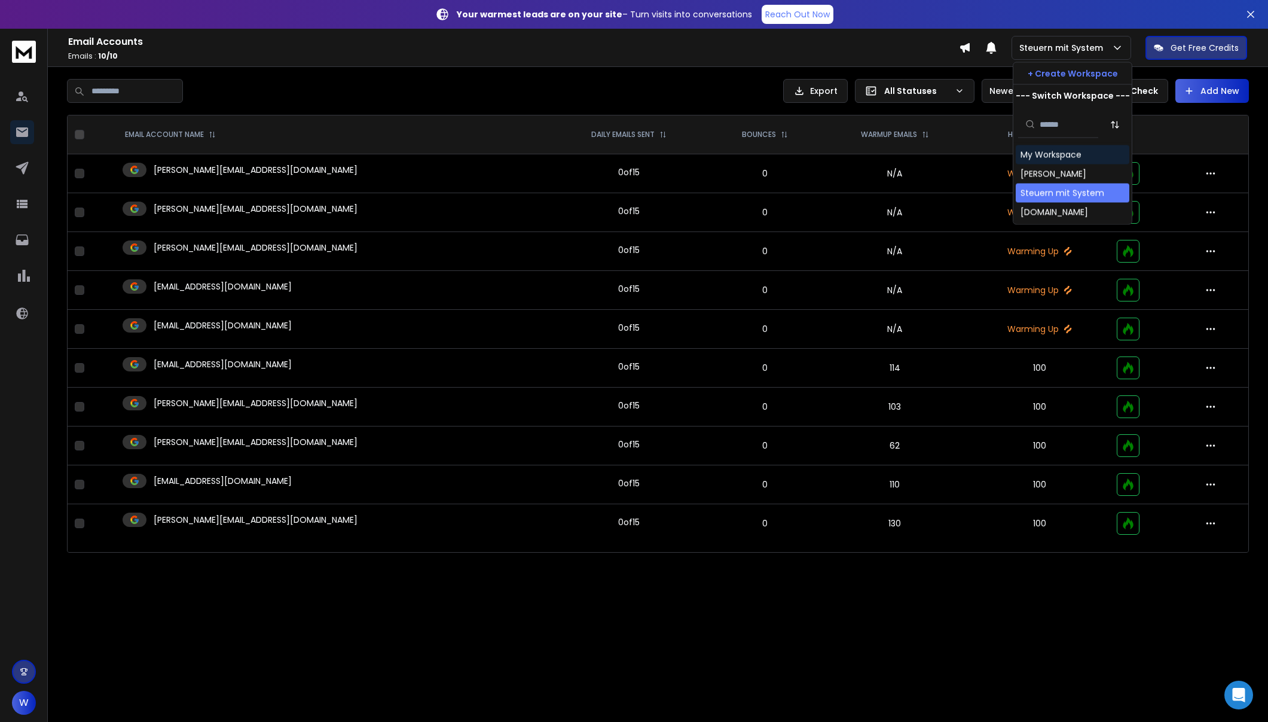
click at [1057, 152] on div "My Workspace" at bounding box center [1050, 155] width 61 height 12
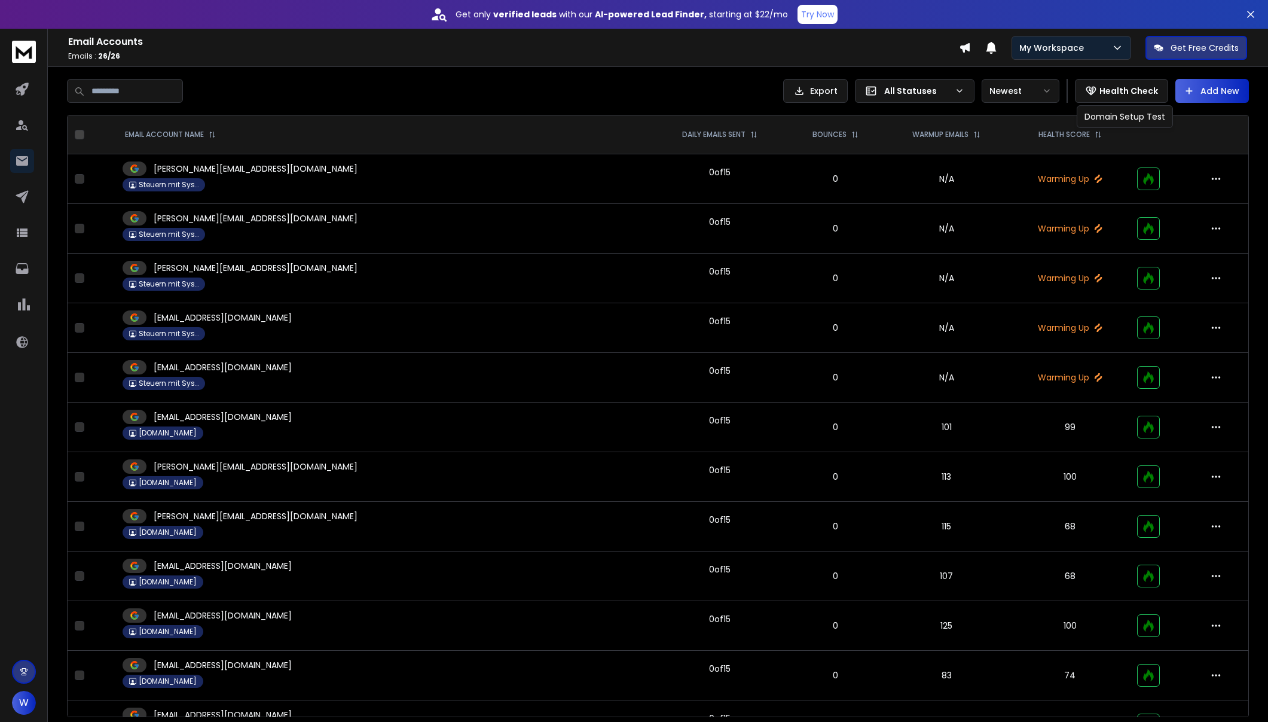
click at [1061, 51] on p "My Workspace" at bounding box center [1053, 48] width 69 height 12
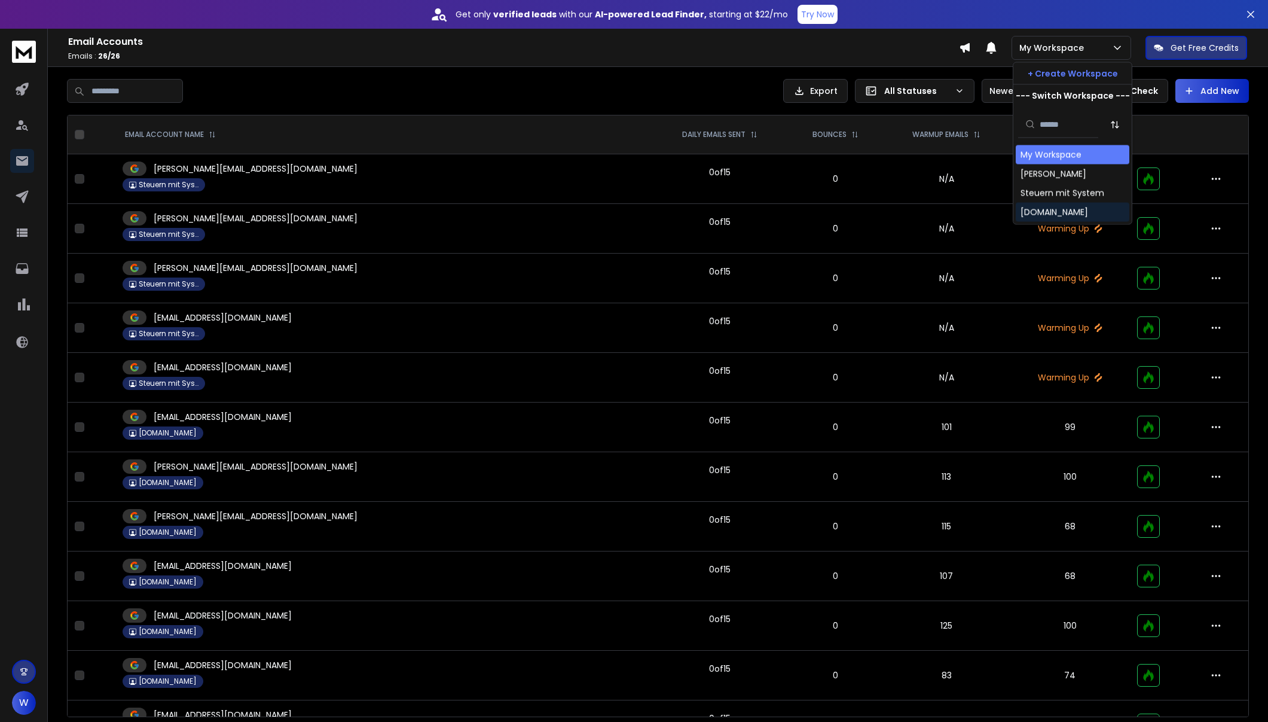
click at [1061, 207] on div "[DOMAIN_NAME]" at bounding box center [1054, 212] width 68 height 12
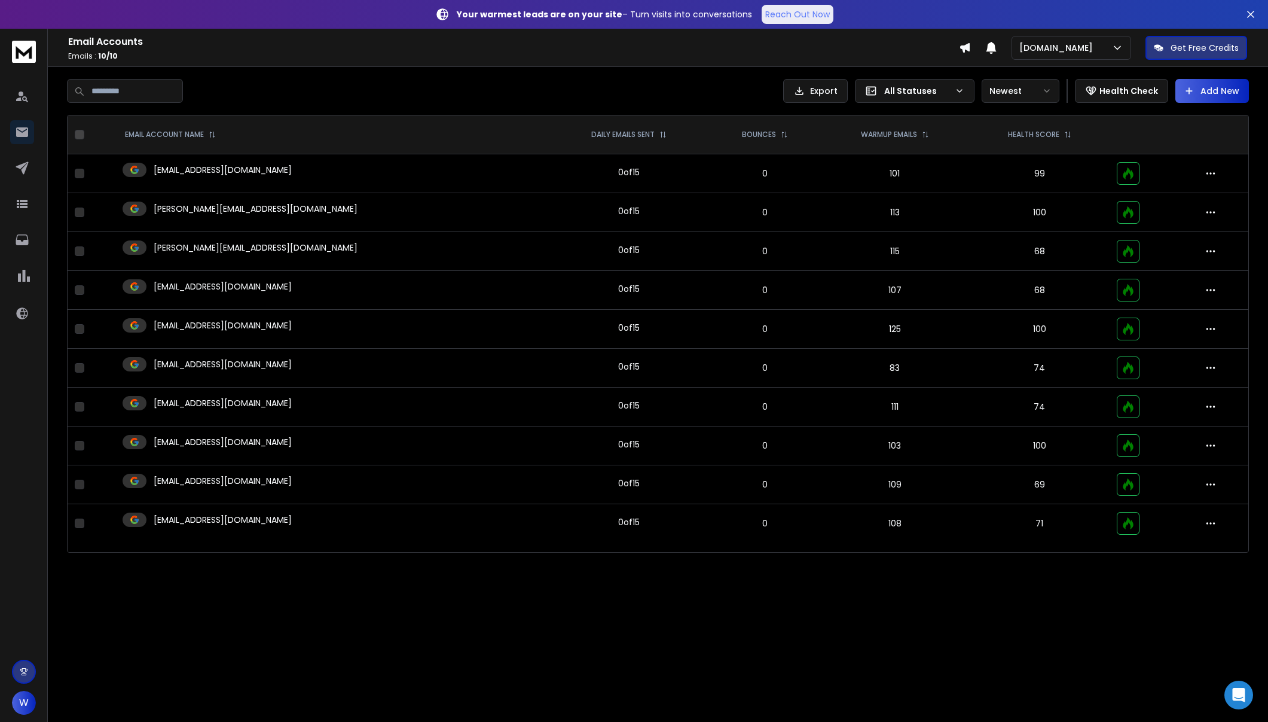
click at [793, 14] on p "Reach Out Now" at bounding box center [797, 14] width 65 height 12
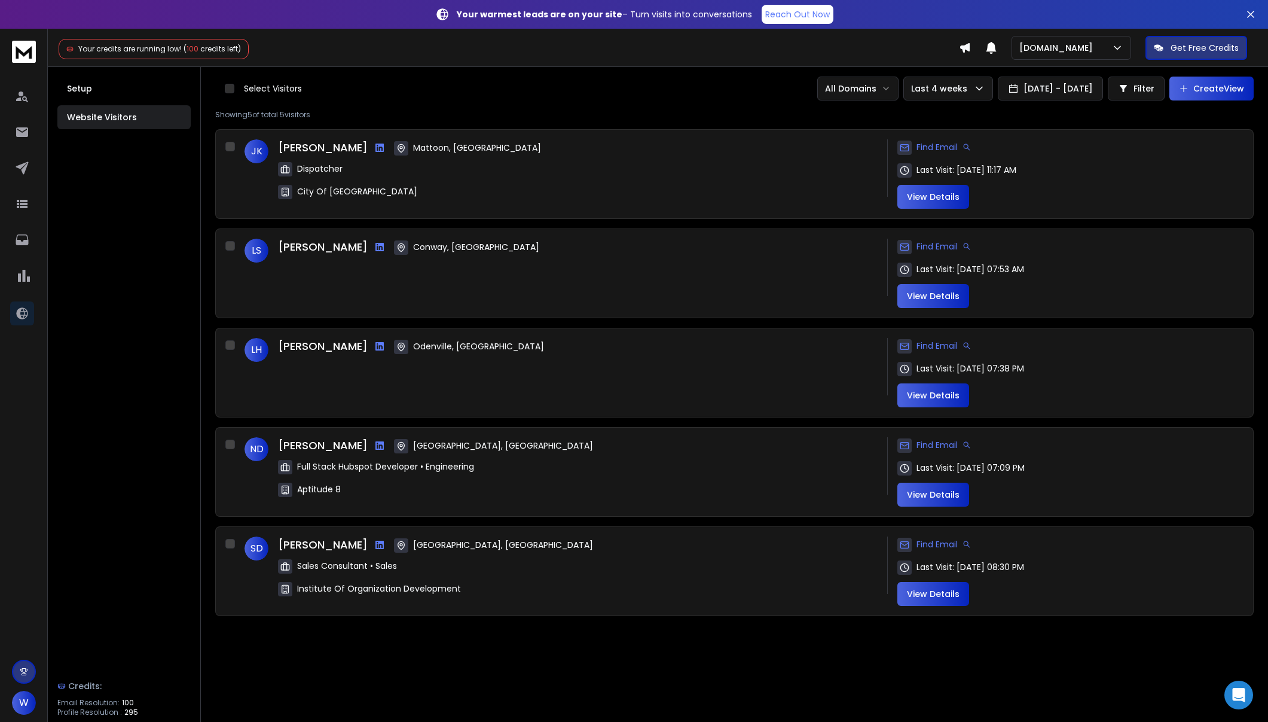
click at [332, 245] on h3 "Linda Sparrow" at bounding box center [323, 247] width 90 height 17
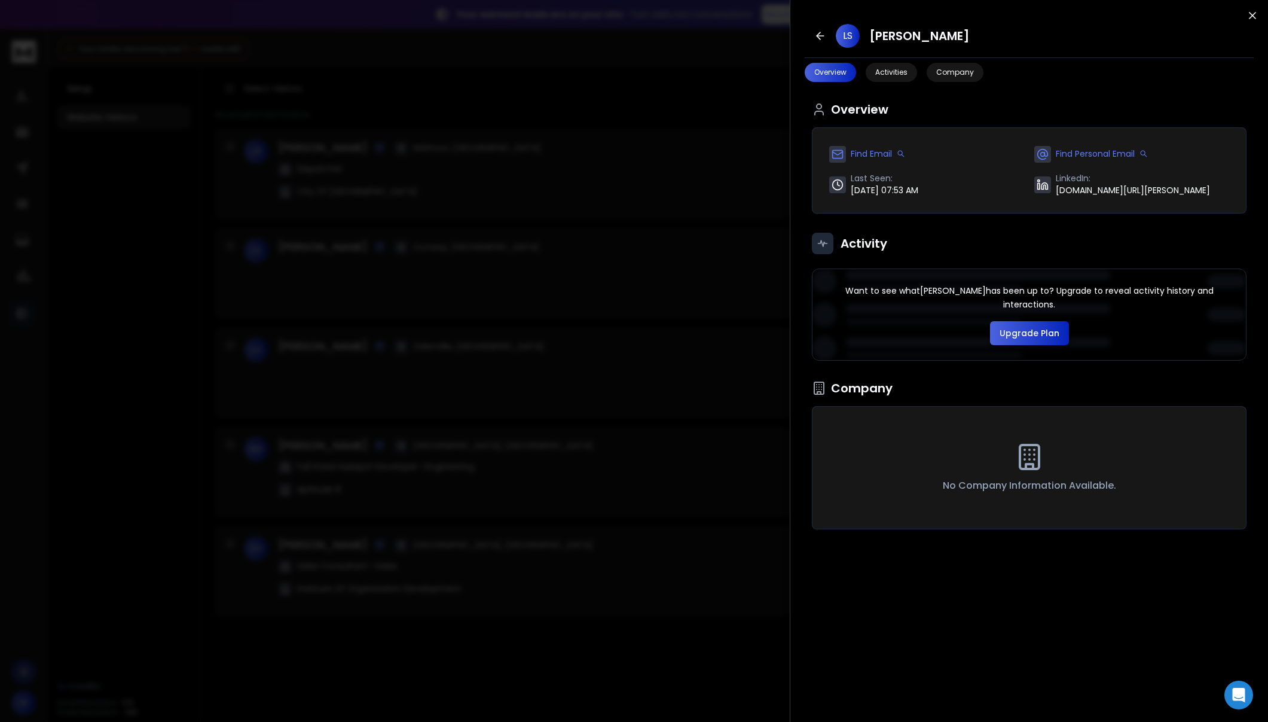
click at [1250, 13] on icon "button" at bounding box center [1252, 16] width 12 height 12
